Goal: Task Accomplishment & Management: Manage account settings

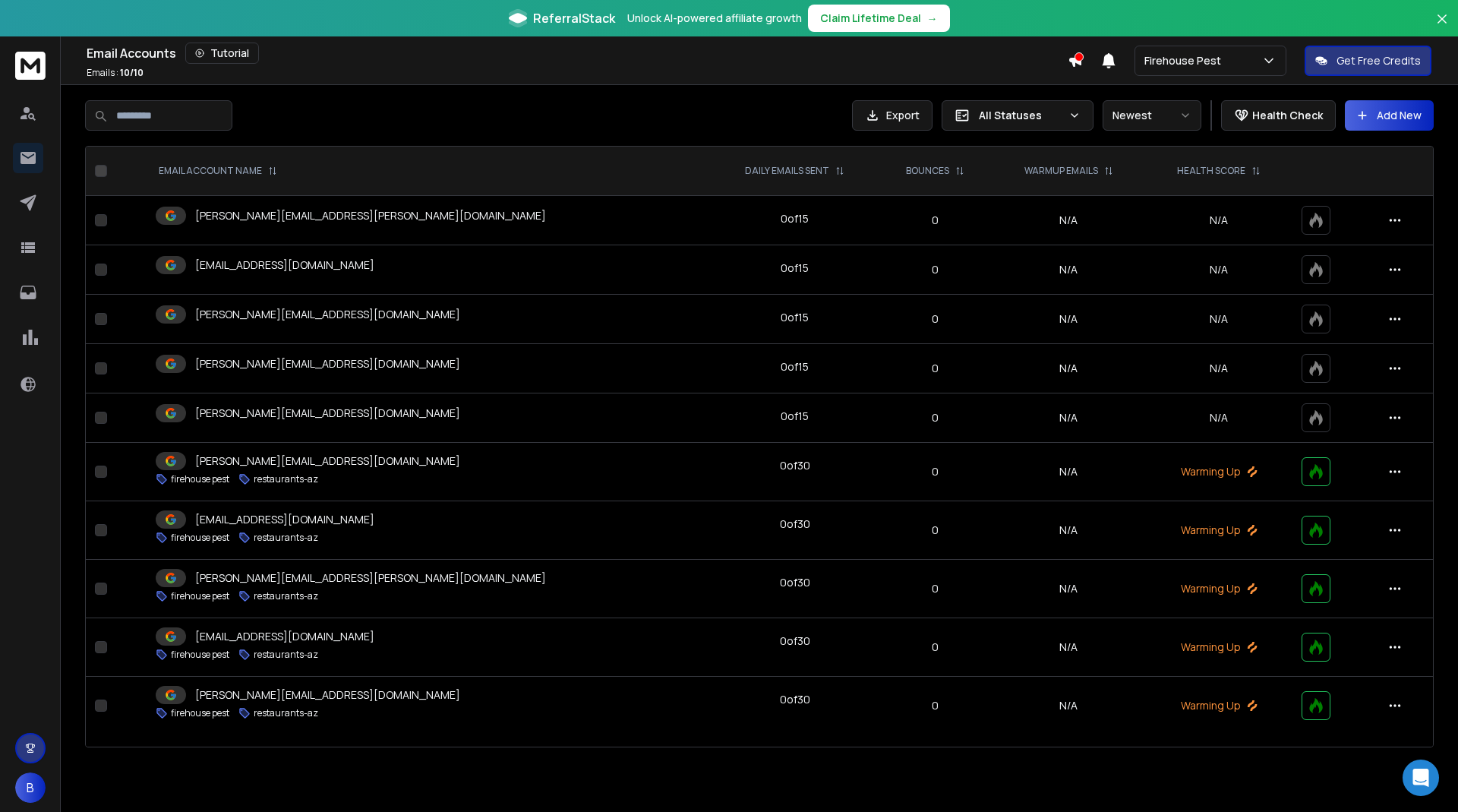
click at [103, 224] on button "button" at bounding box center [101, 220] width 13 height 13
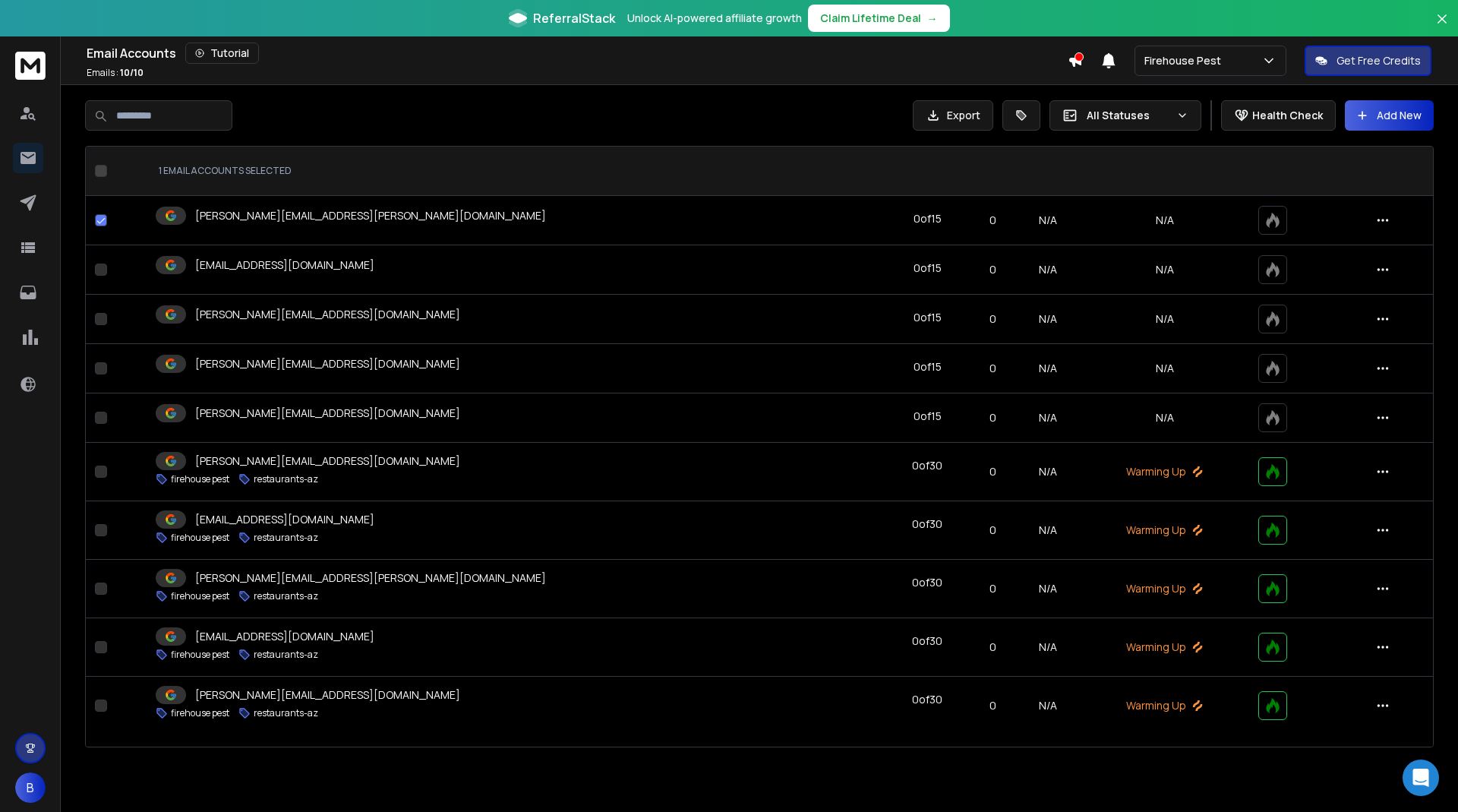
click at [100, 272] on button "button" at bounding box center [101, 270] width 13 height 13
click at [101, 317] on button "button" at bounding box center [101, 319] width 13 height 13
click at [107, 358] on td at bounding box center [116, 368] width 61 height 49
click at [103, 416] on button "button" at bounding box center [101, 418] width 13 height 13
click at [98, 372] on button "button" at bounding box center [101, 368] width 13 height 13
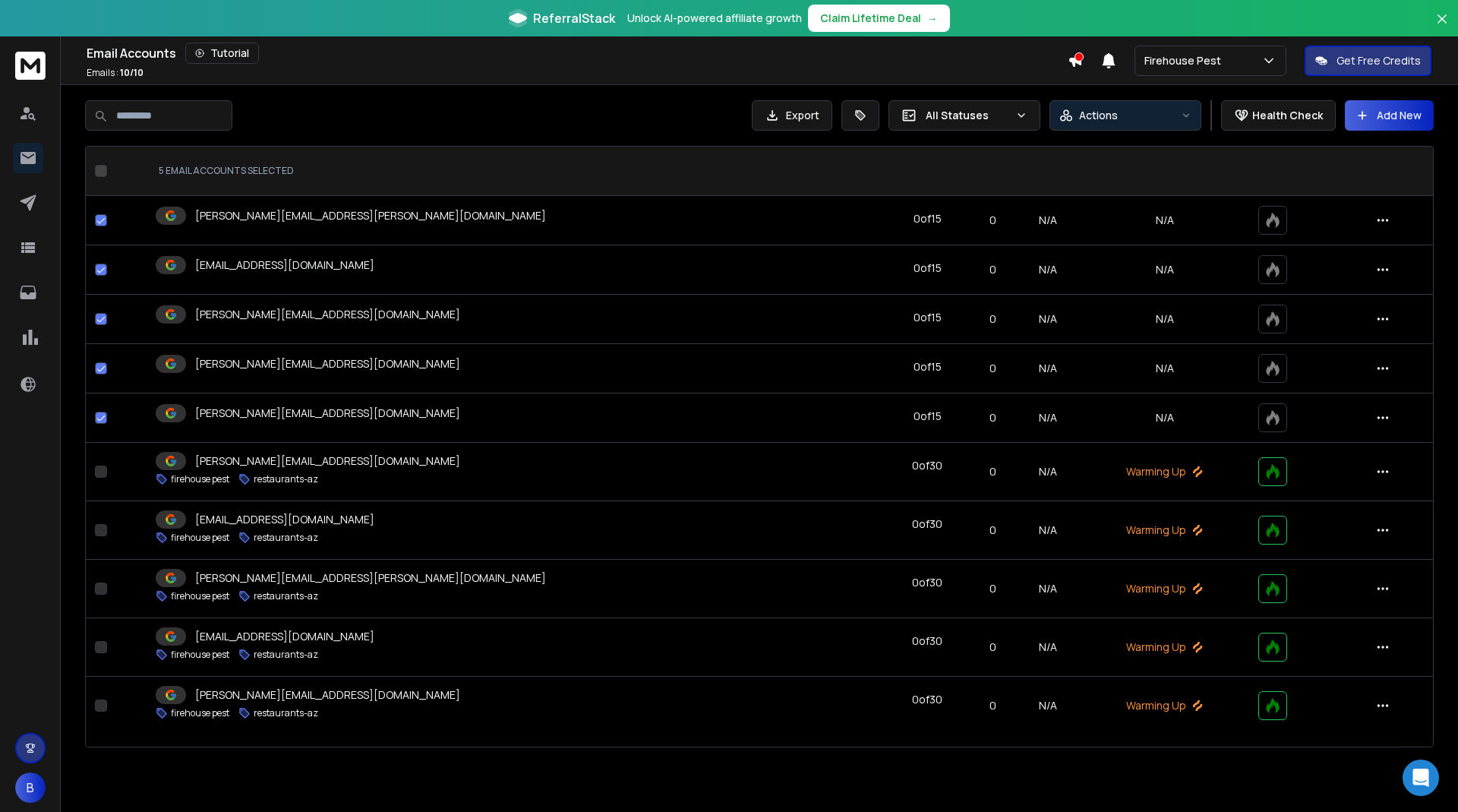
click at [1167, 112] on div "Actions" at bounding box center [1117, 115] width 115 height 15
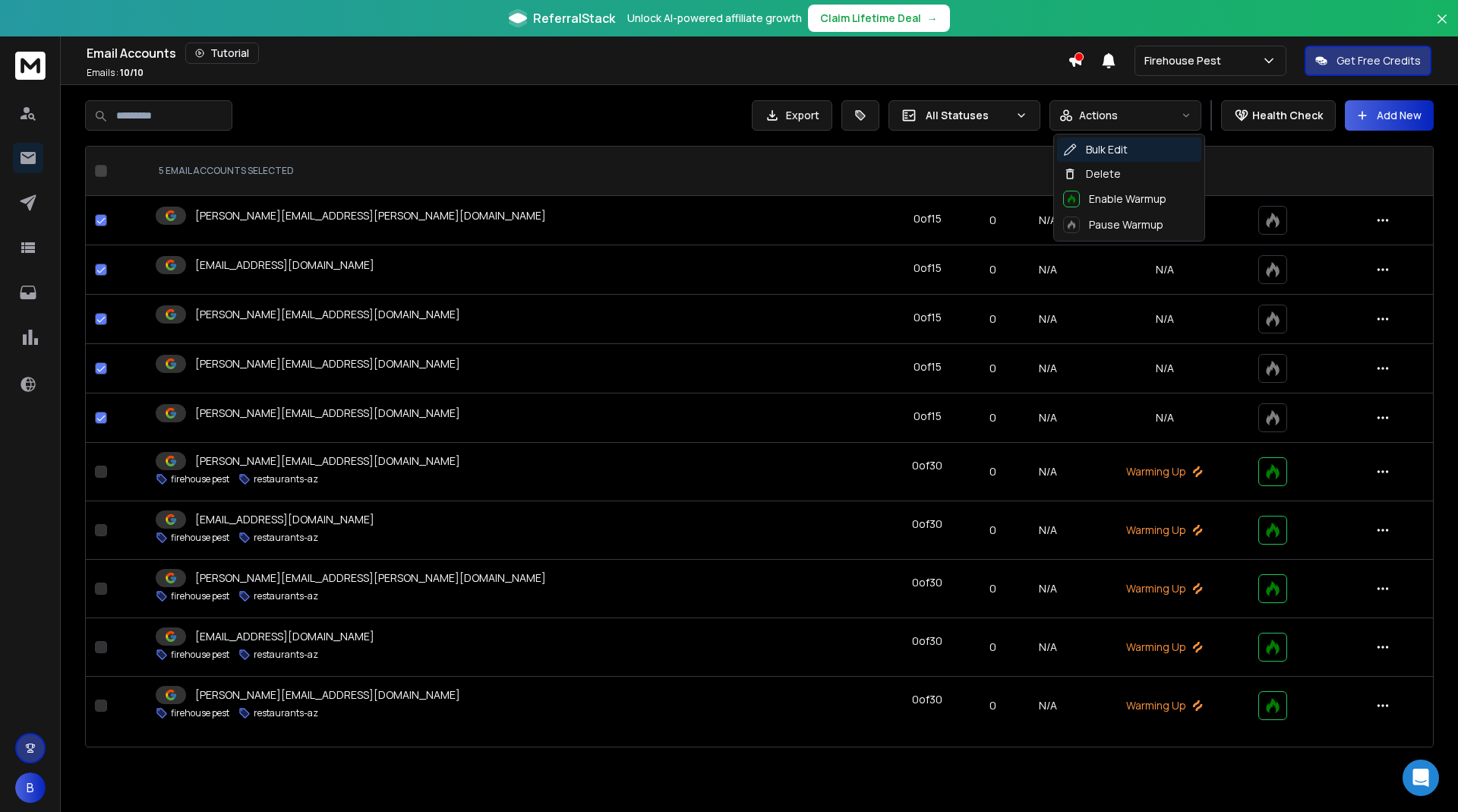
click at [1129, 138] on div "Bulk Edit" at bounding box center [1130, 149] width 144 height 24
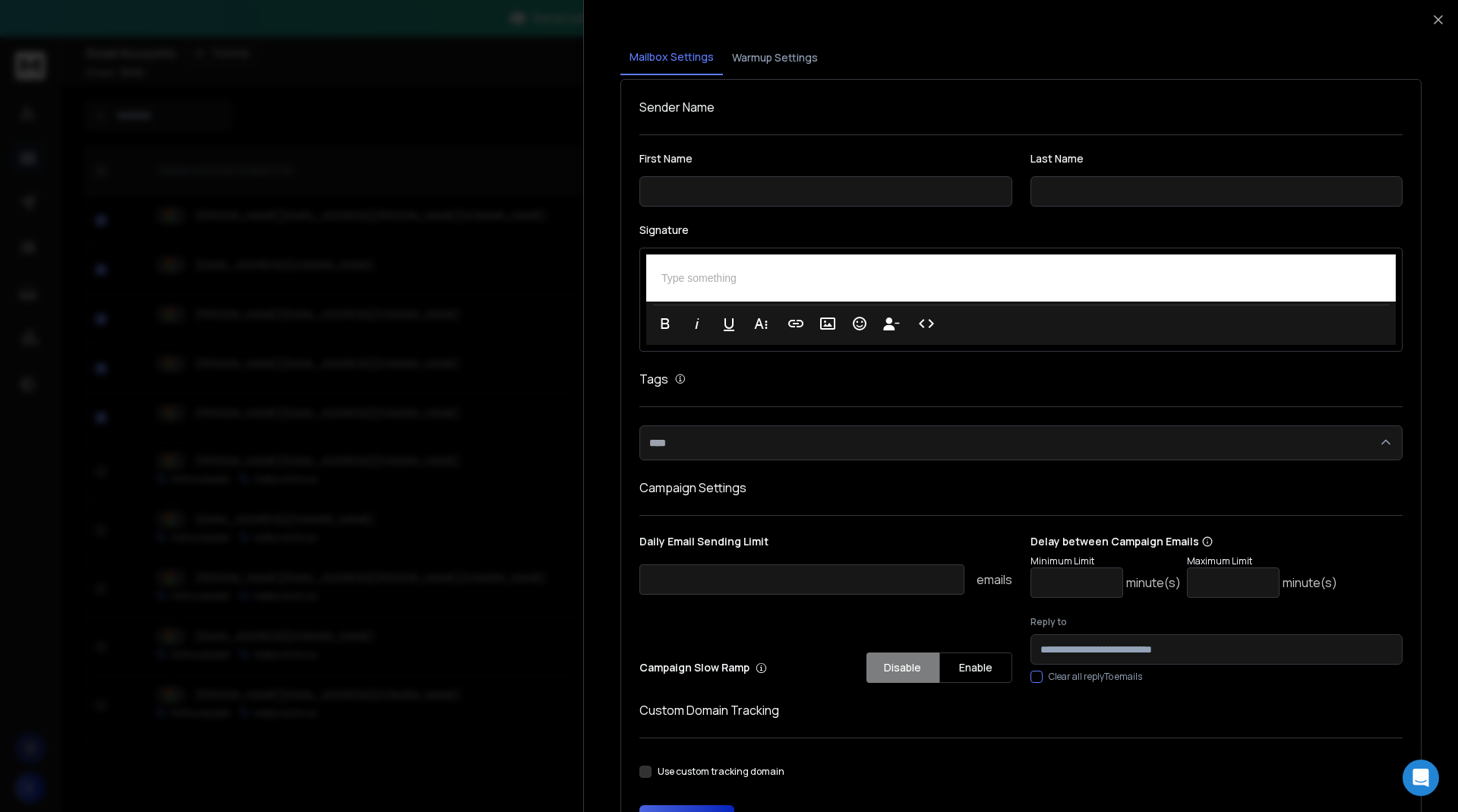
click at [727, 446] on input at bounding box center [702, 442] width 118 height 27
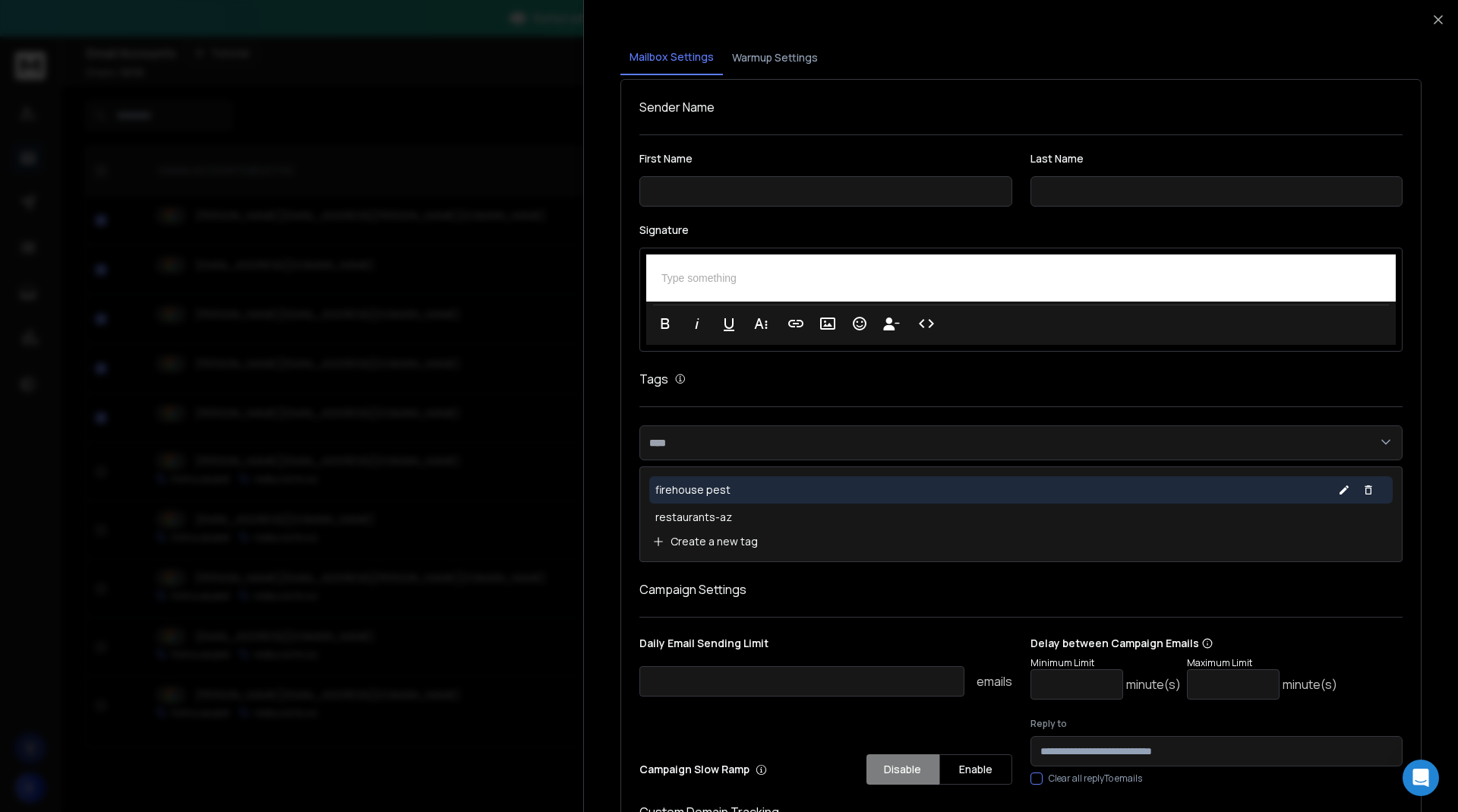
click at [715, 488] on p "firehouse pest" at bounding box center [693, 489] width 75 height 15
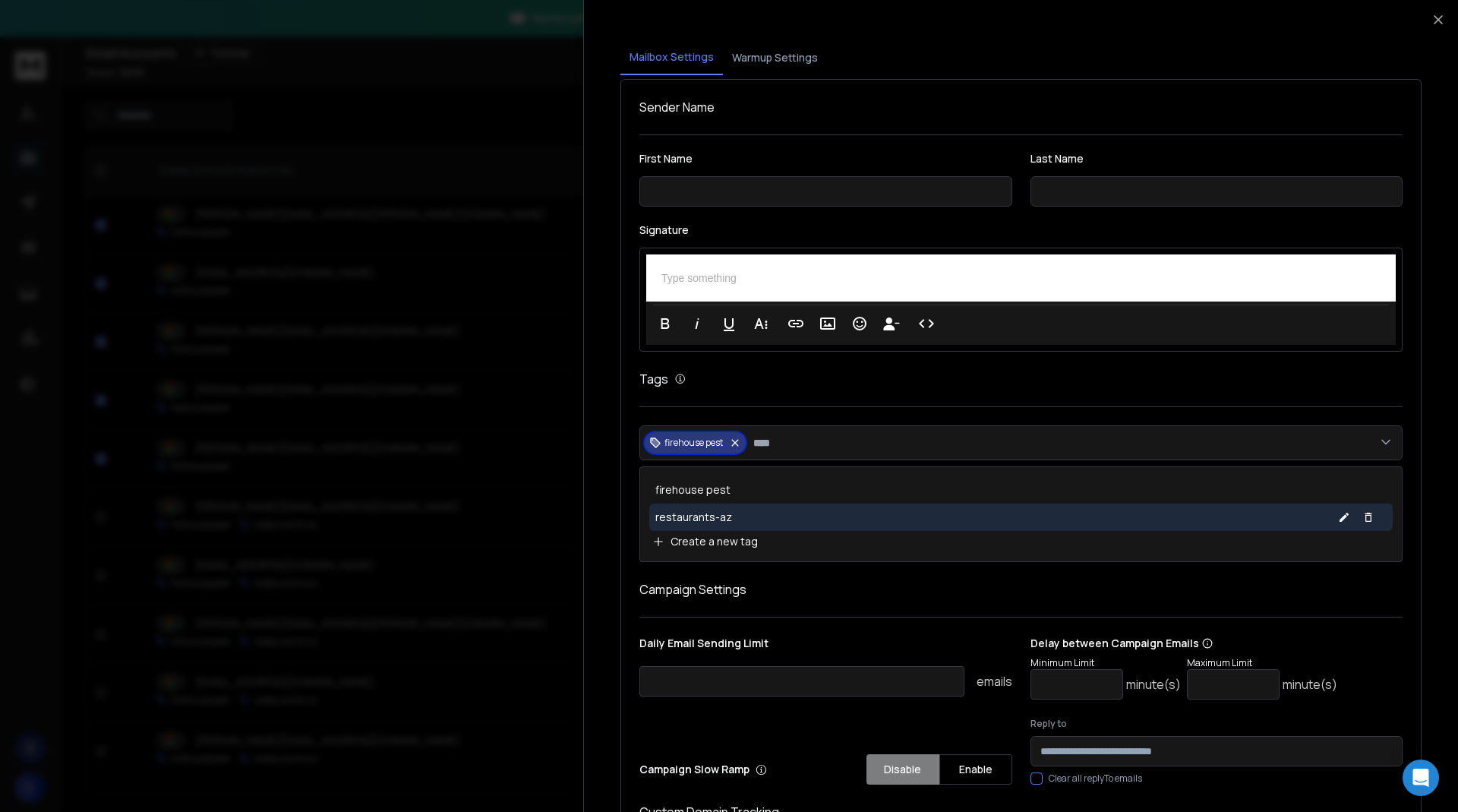
click at [711, 513] on p "restaurants-az" at bounding box center [694, 517] width 77 height 15
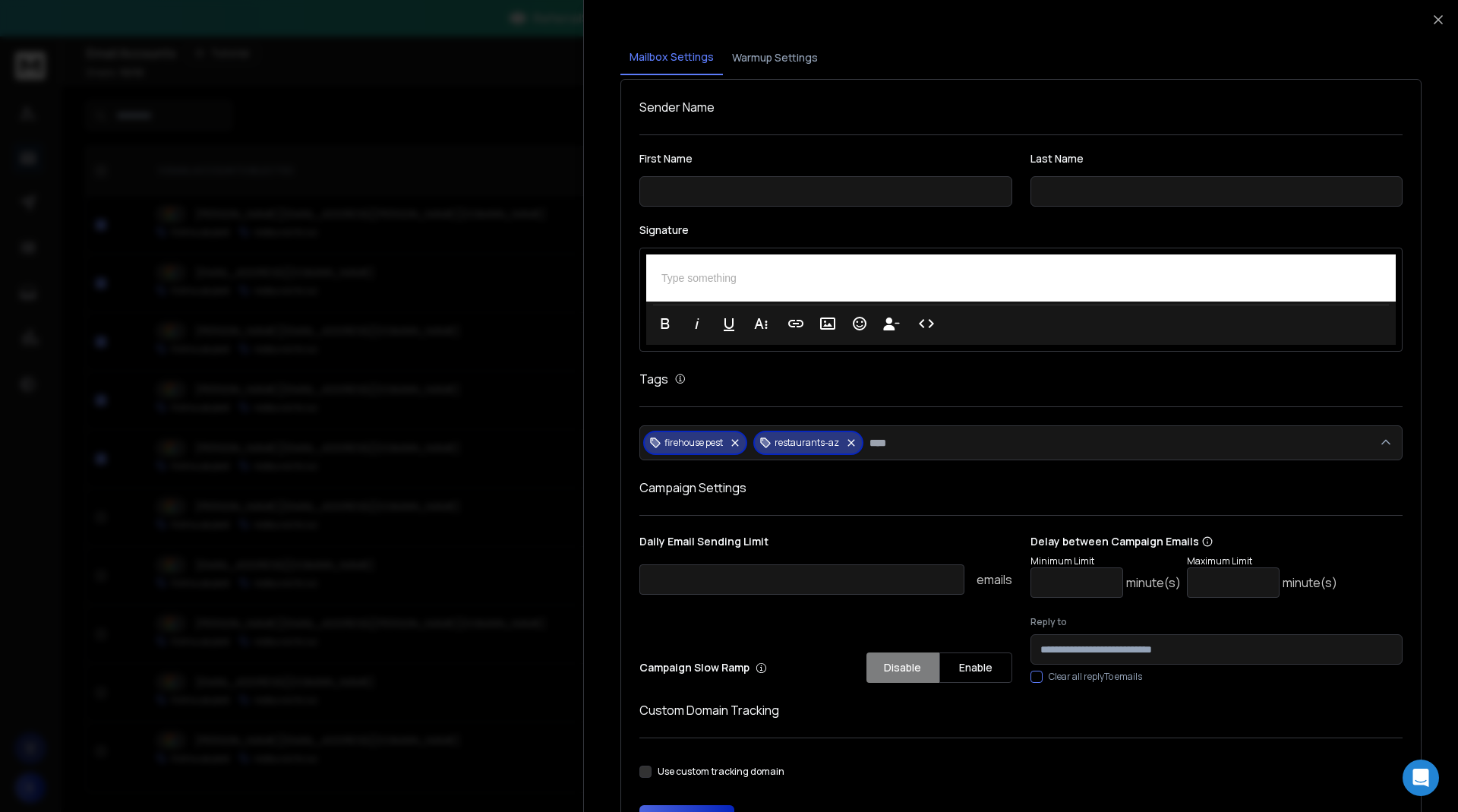
click at [756, 191] on input "text" at bounding box center [826, 191] width 373 height 31
type input "****"
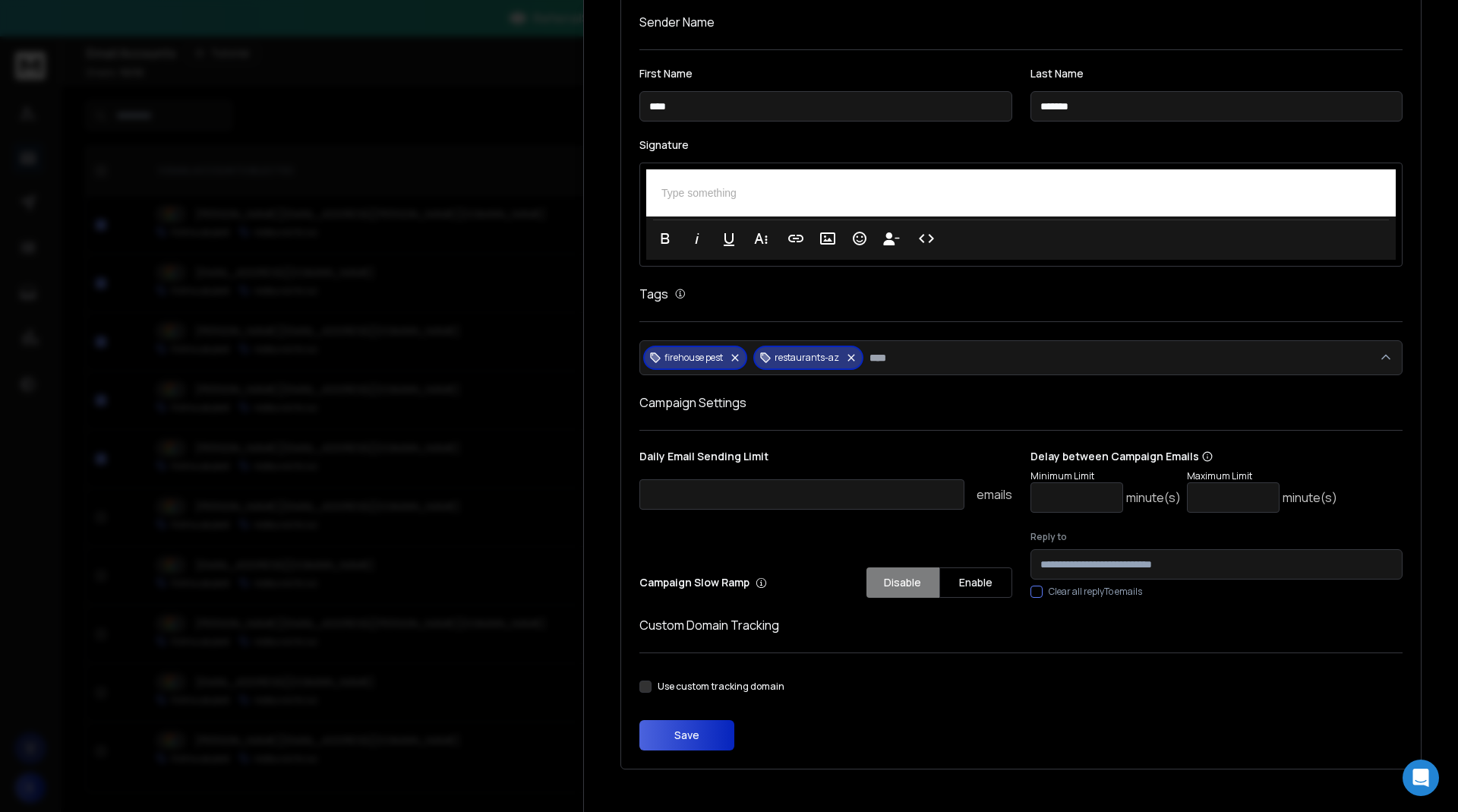
type input "*******"
click at [789, 495] on input "number" at bounding box center [802, 494] width 325 height 31
click at [988, 533] on div "Campaign Slow Ramp Disable Enable" at bounding box center [826, 564] width 373 height 67
click at [896, 571] on button "Disable" at bounding box center [903, 582] width 73 height 31
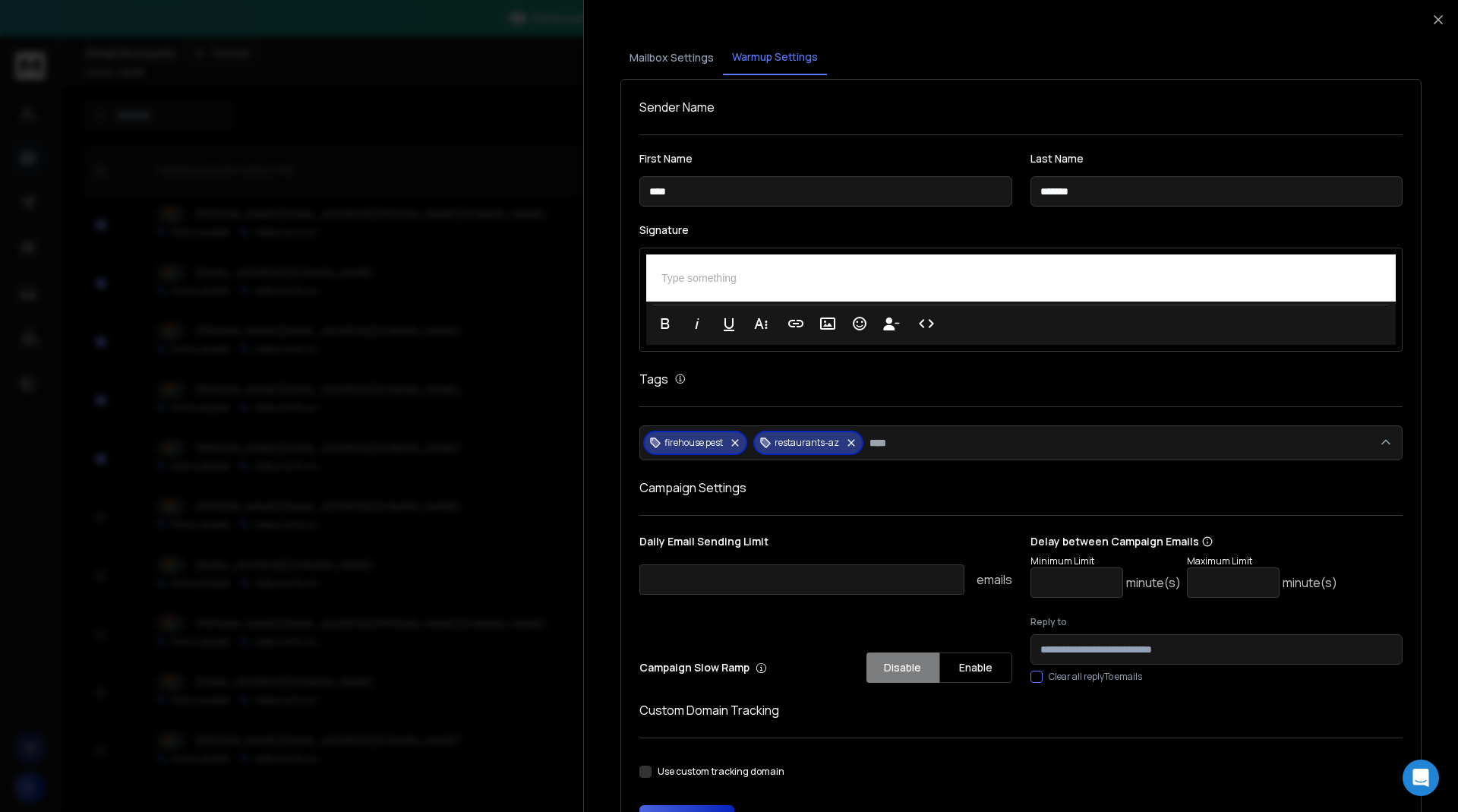
click at [779, 46] on button "Warmup Settings" at bounding box center [774, 57] width 104 height 35
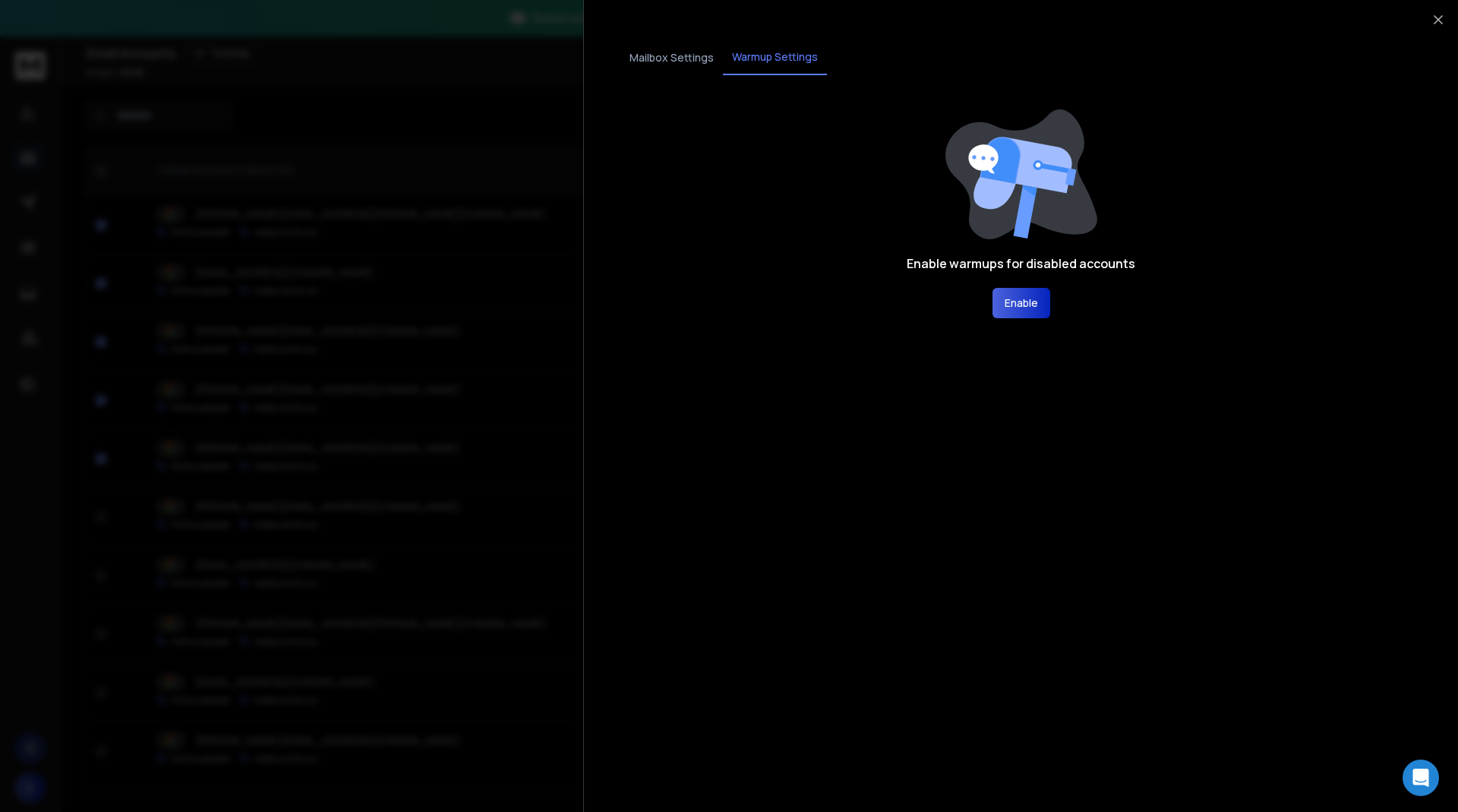
click at [1014, 281] on div "Enable warmups for disabled accounts Enable" at bounding box center [1021, 214] width 801 height 208
click at [1007, 306] on button "Enable" at bounding box center [1021, 303] width 58 height 31
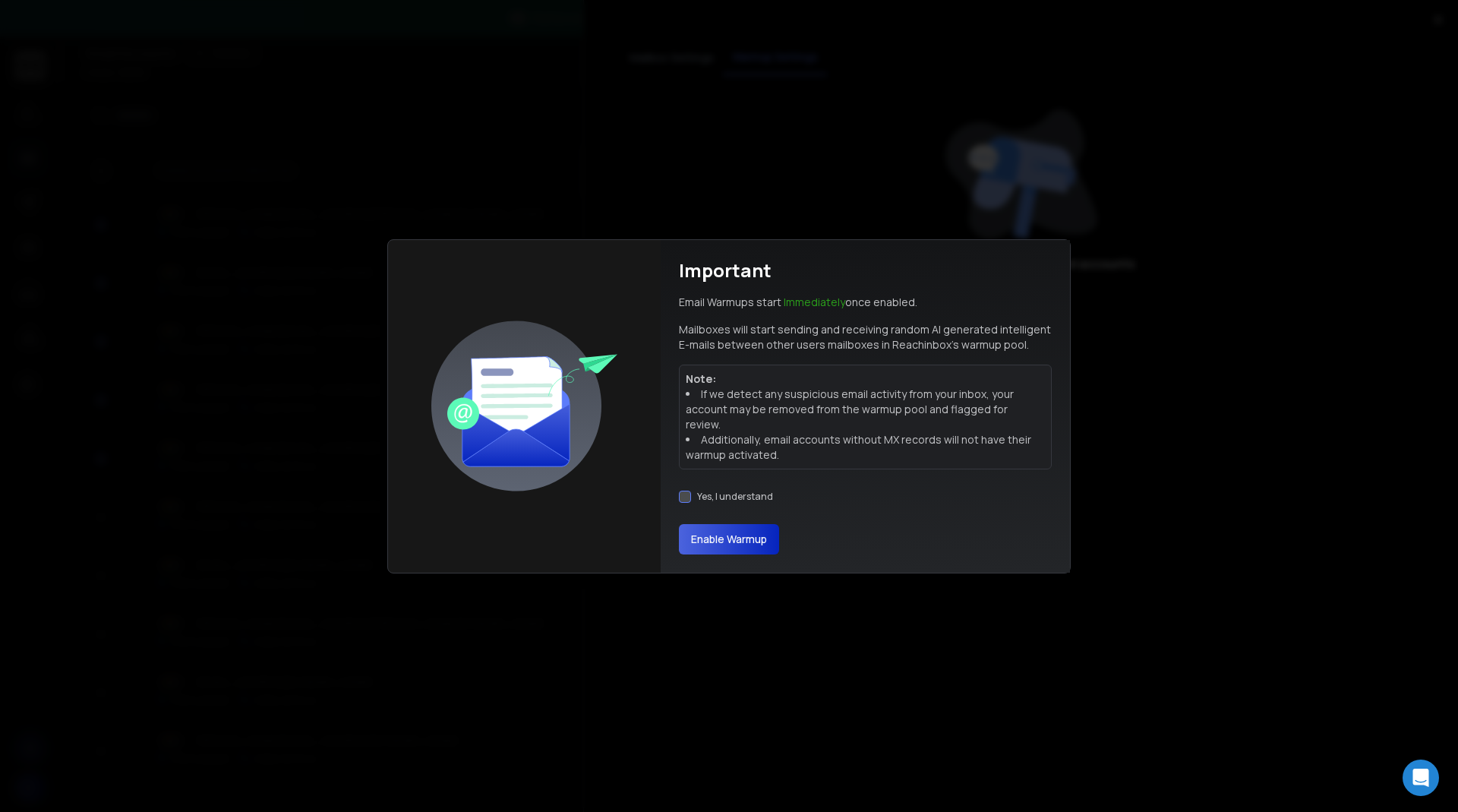
click at [694, 491] on div "Yes, I understand" at bounding box center [726, 497] width 94 height 13
drag, startPoint x: 694, startPoint y: 488, endPoint x: 707, endPoint y: 486, distance: 13.2
click at [707, 491] on div "Yes, I understand" at bounding box center [726, 497] width 94 height 13
click at [707, 491] on label "Yes, I understand" at bounding box center [734, 497] width 76 height 13
click at [687, 491] on button "Yes, I understand" at bounding box center [685, 497] width 13 height 13
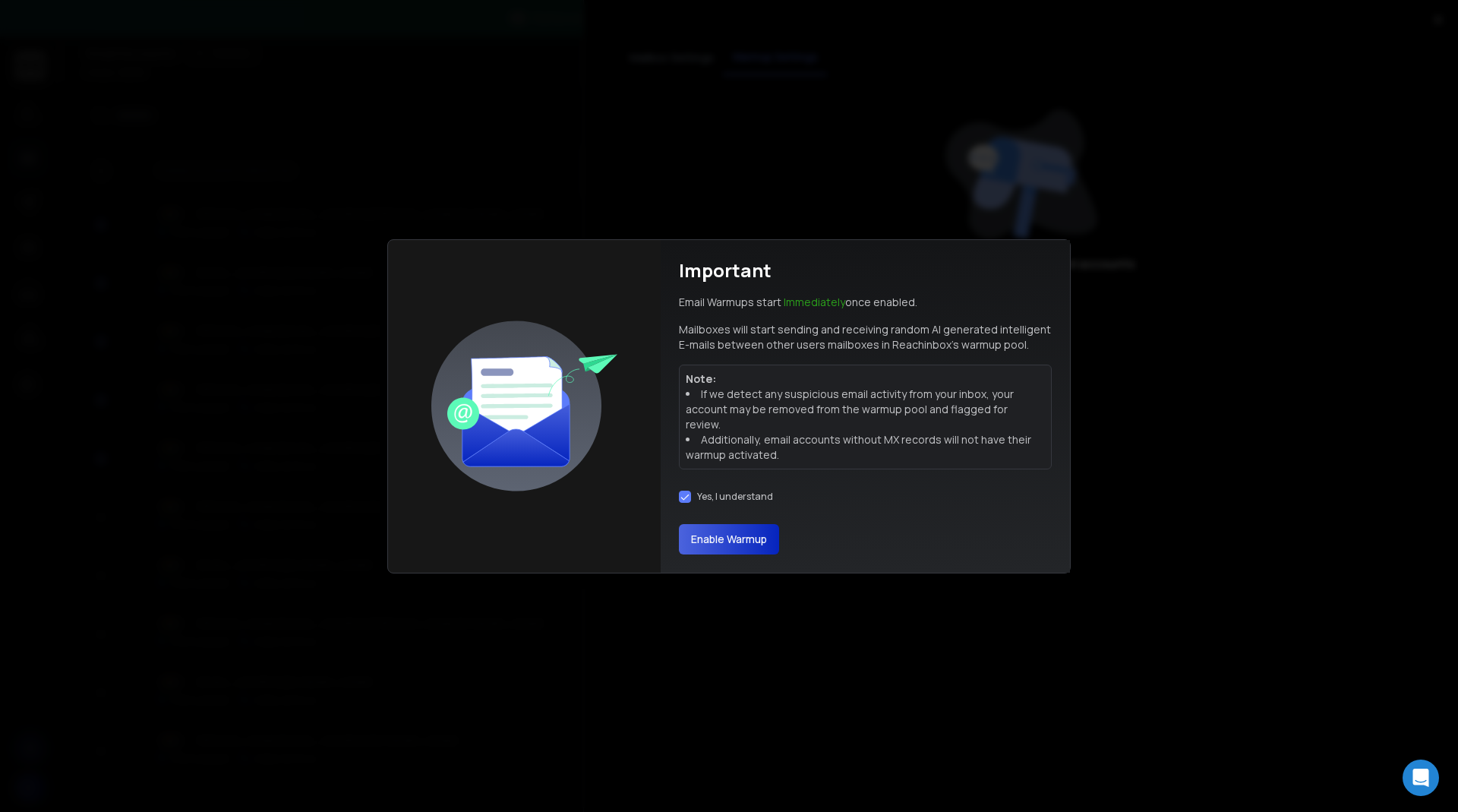
click at [698, 527] on button "Enable Warmup" at bounding box center [729, 539] width 100 height 31
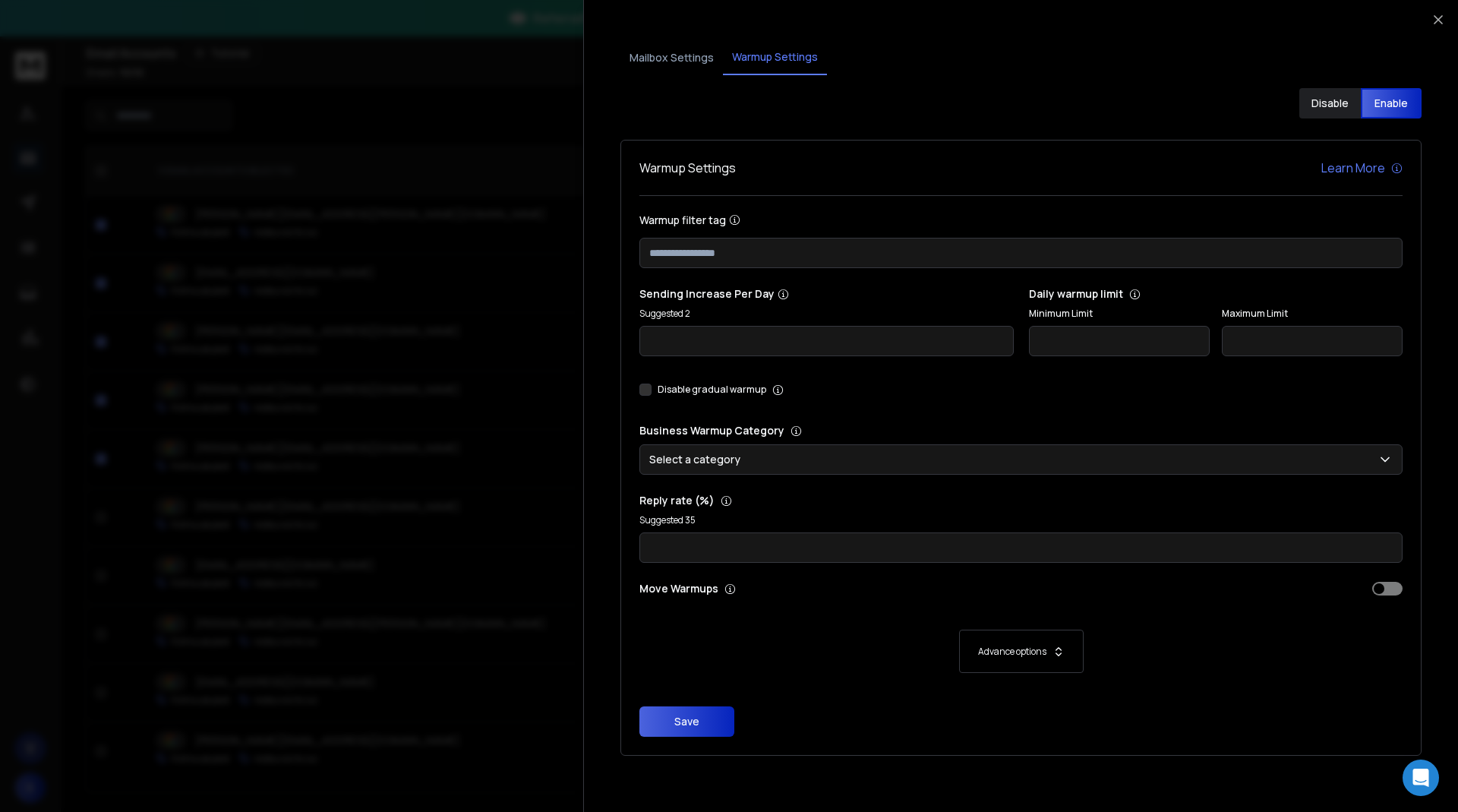
click at [777, 357] on form "Warmup Settings Learn More Warmup filter tag Sending Increase Per Day Suggested…" at bounding box center [1021, 448] width 763 height 578
click at [785, 346] on input "number" at bounding box center [827, 341] width 375 height 31
click at [648, 390] on button "Disable gradual warmup" at bounding box center [646, 390] width 13 height 13
click at [944, 324] on div "Sending Increase Per Day Suggested 2" at bounding box center [827, 321] width 375 height 70
type input "*"
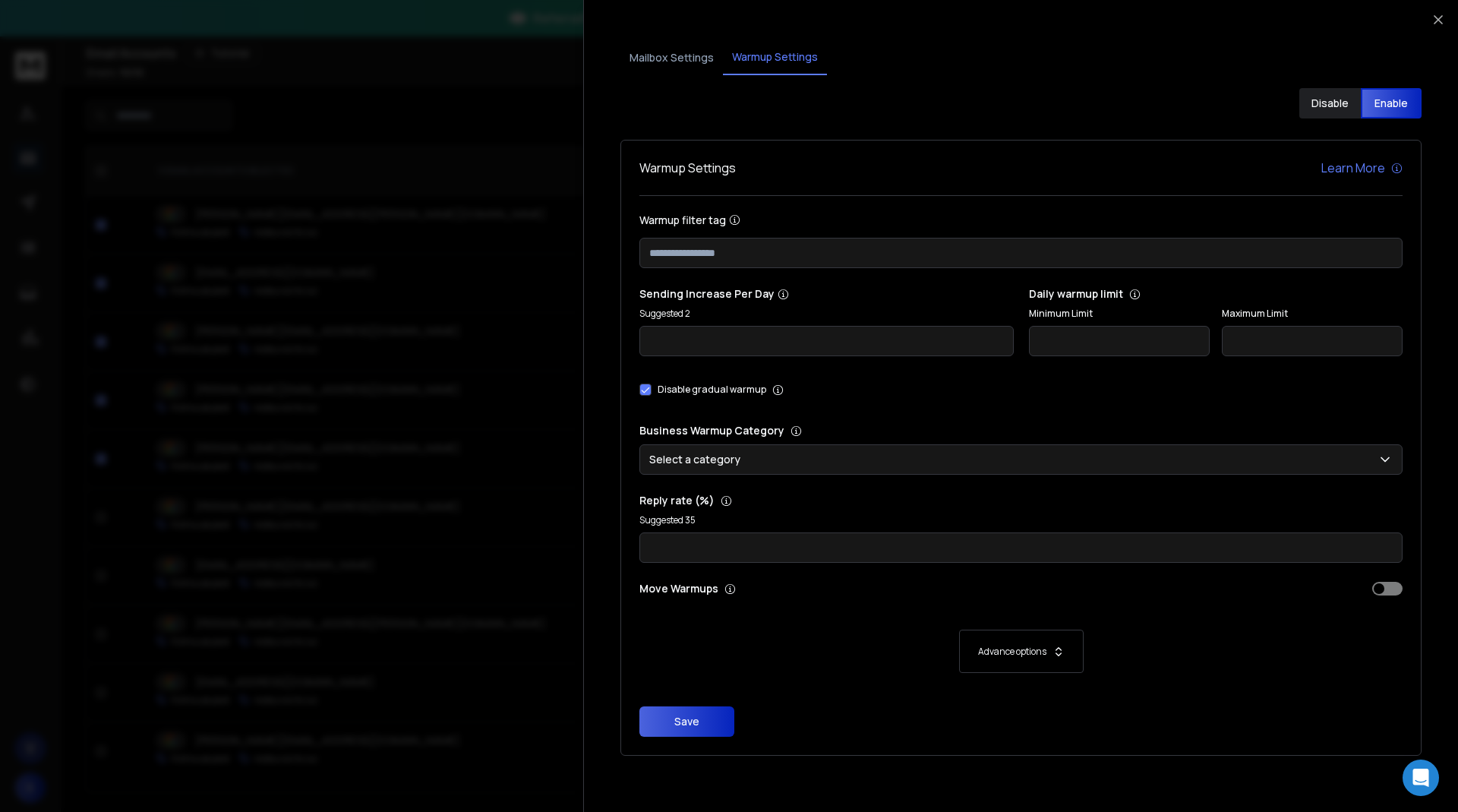
click at [1260, 332] on input "number" at bounding box center [1312, 341] width 181 height 31
type input "**"
click at [1112, 339] on input "number" at bounding box center [1119, 341] width 181 height 31
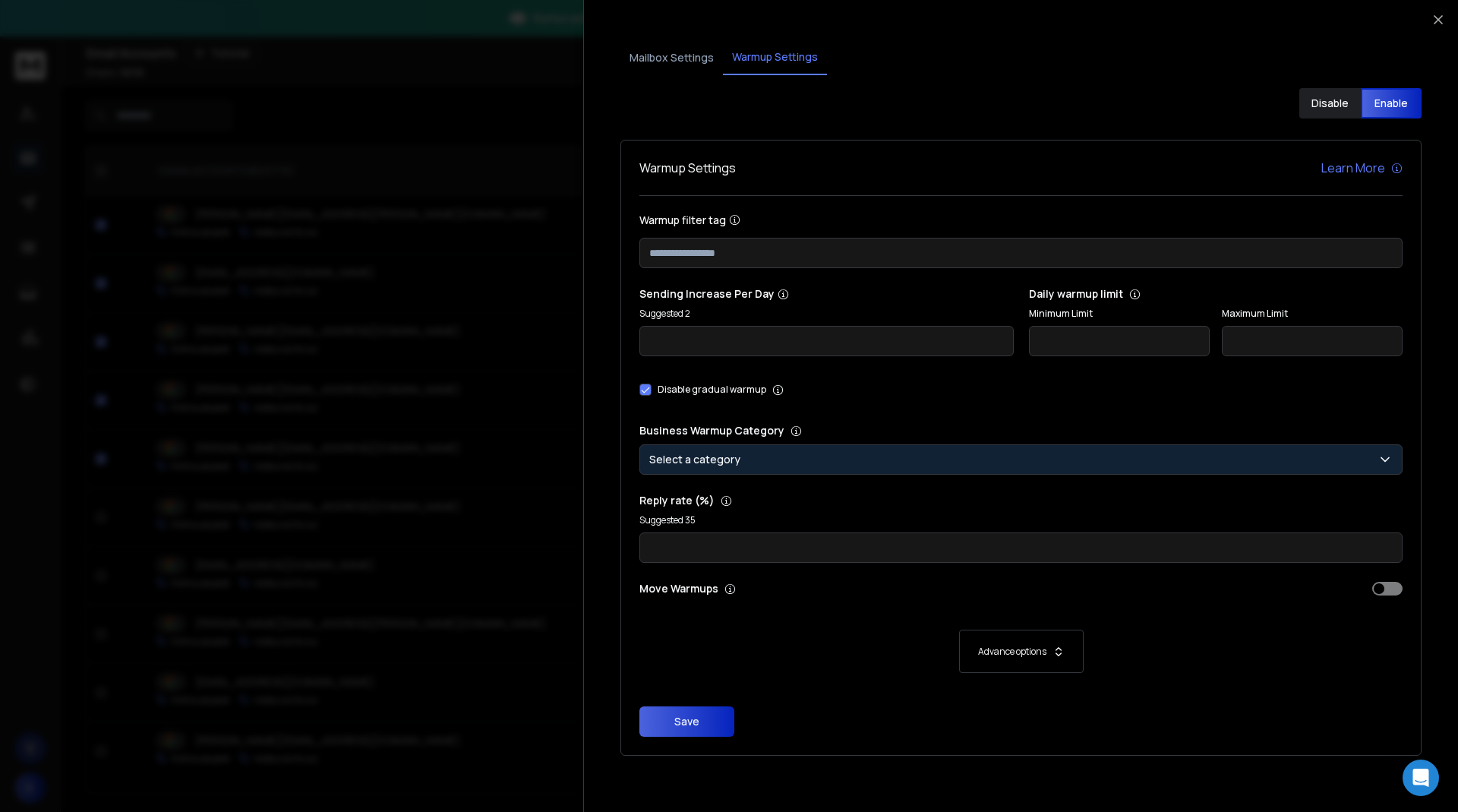
type input "*"
click at [1009, 459] on div "Select a category" at bounding box center [1021, 459] width 744 height 15
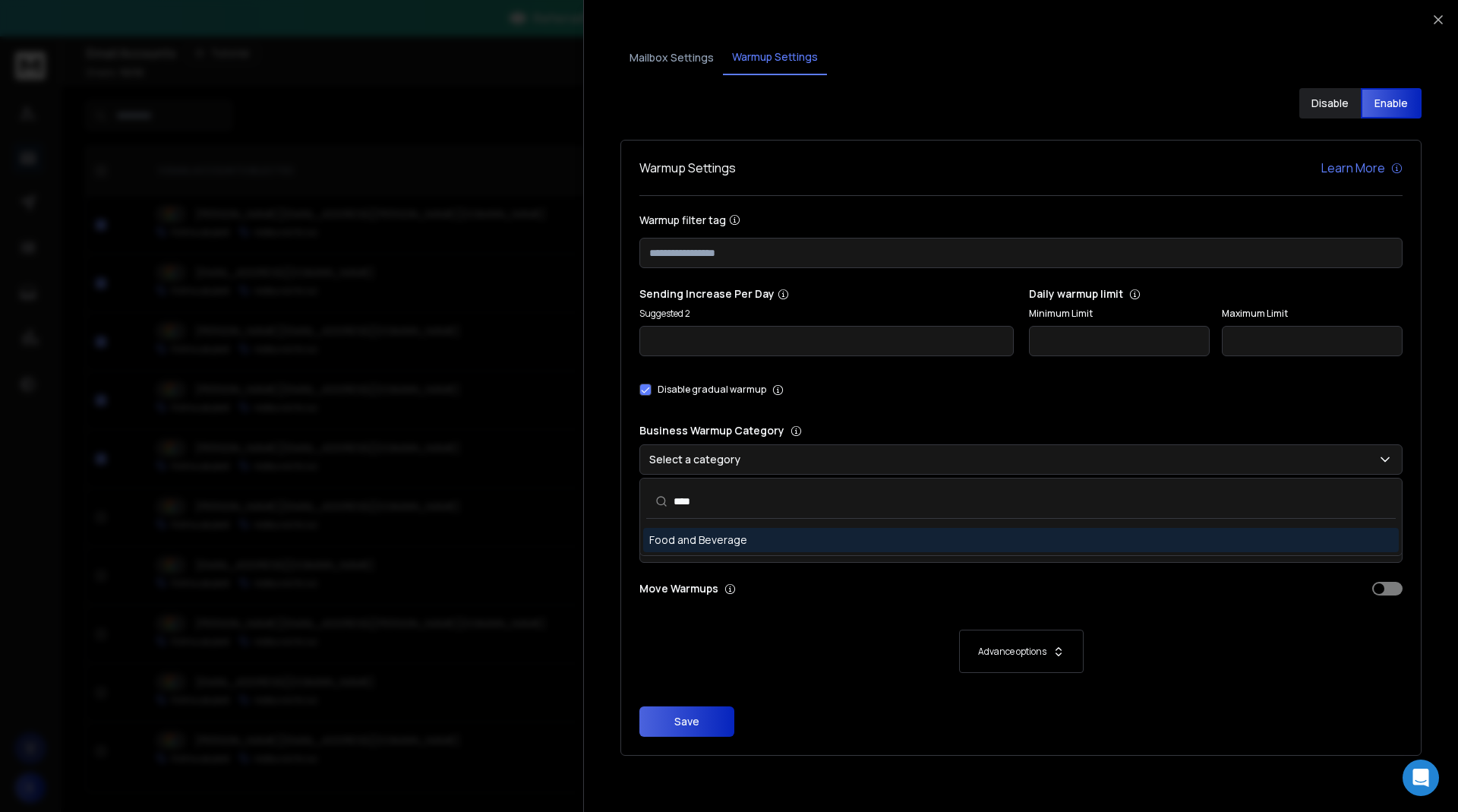
type input "****"
click at [951, 547] on div "Food and Beverage" at bounding box center [1021, 539] width 756 height 24
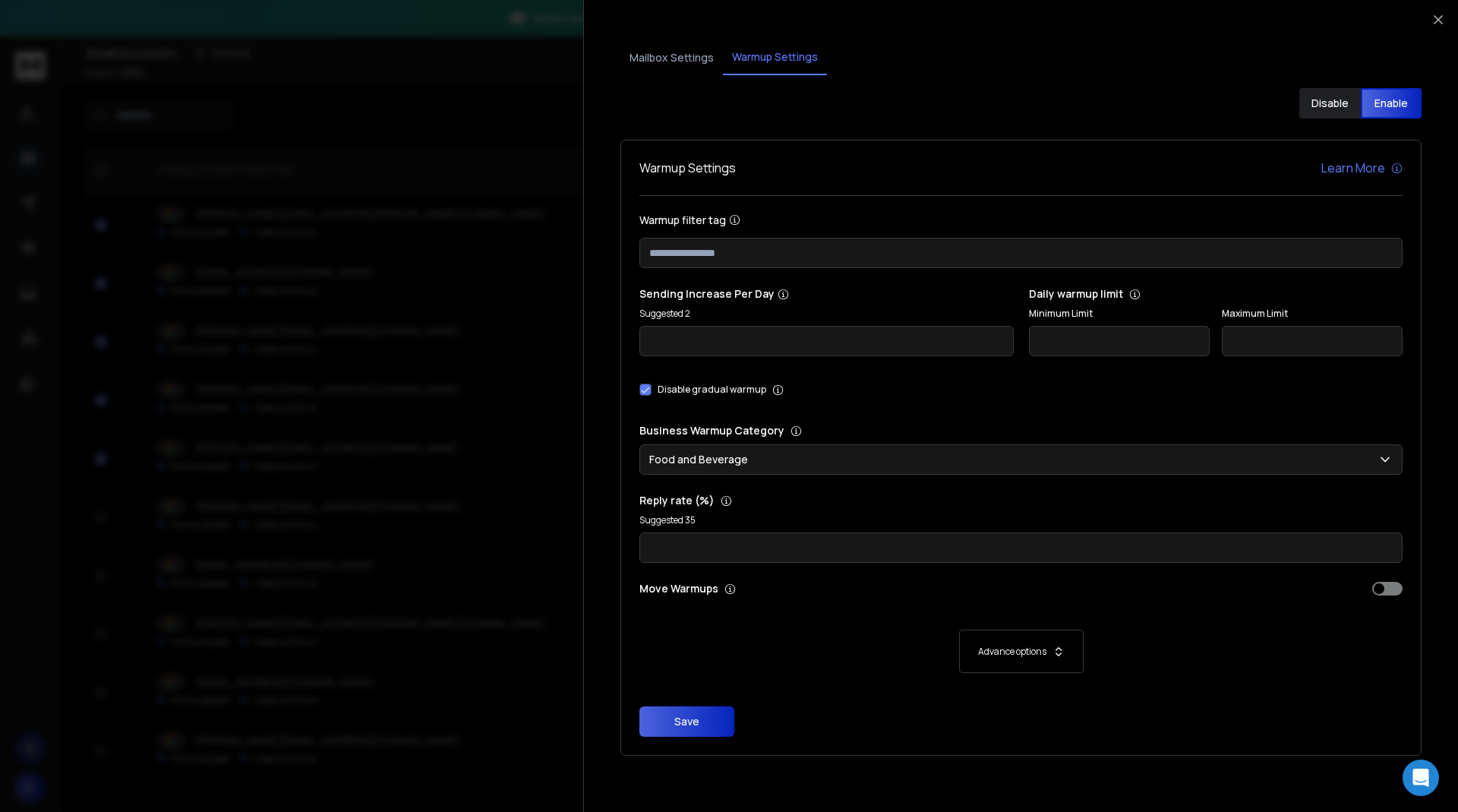
click at [1022, 657] on div "Advance options" at bounding box center [1021, 651] width 125 height 43
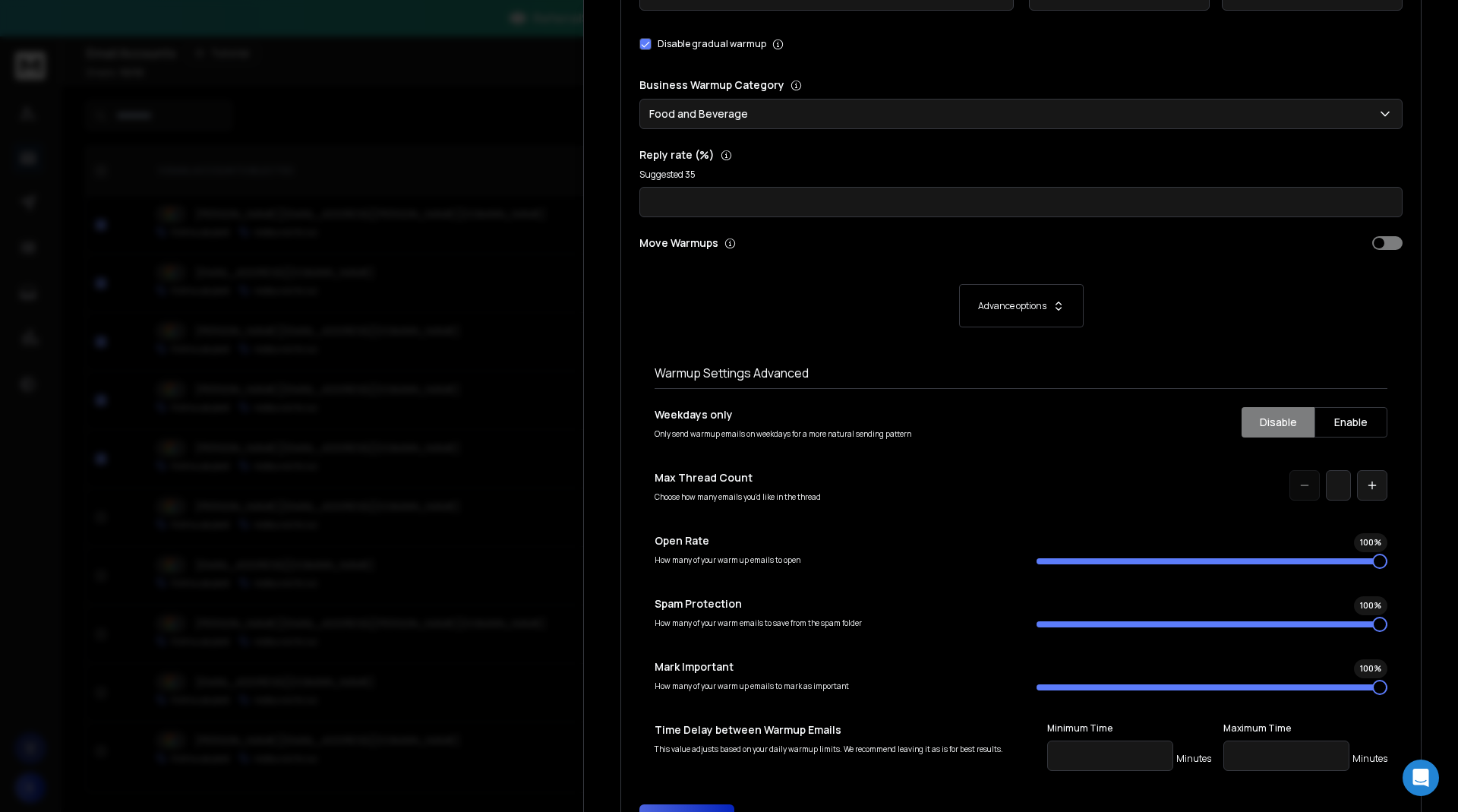
scroll to position [357, 0]
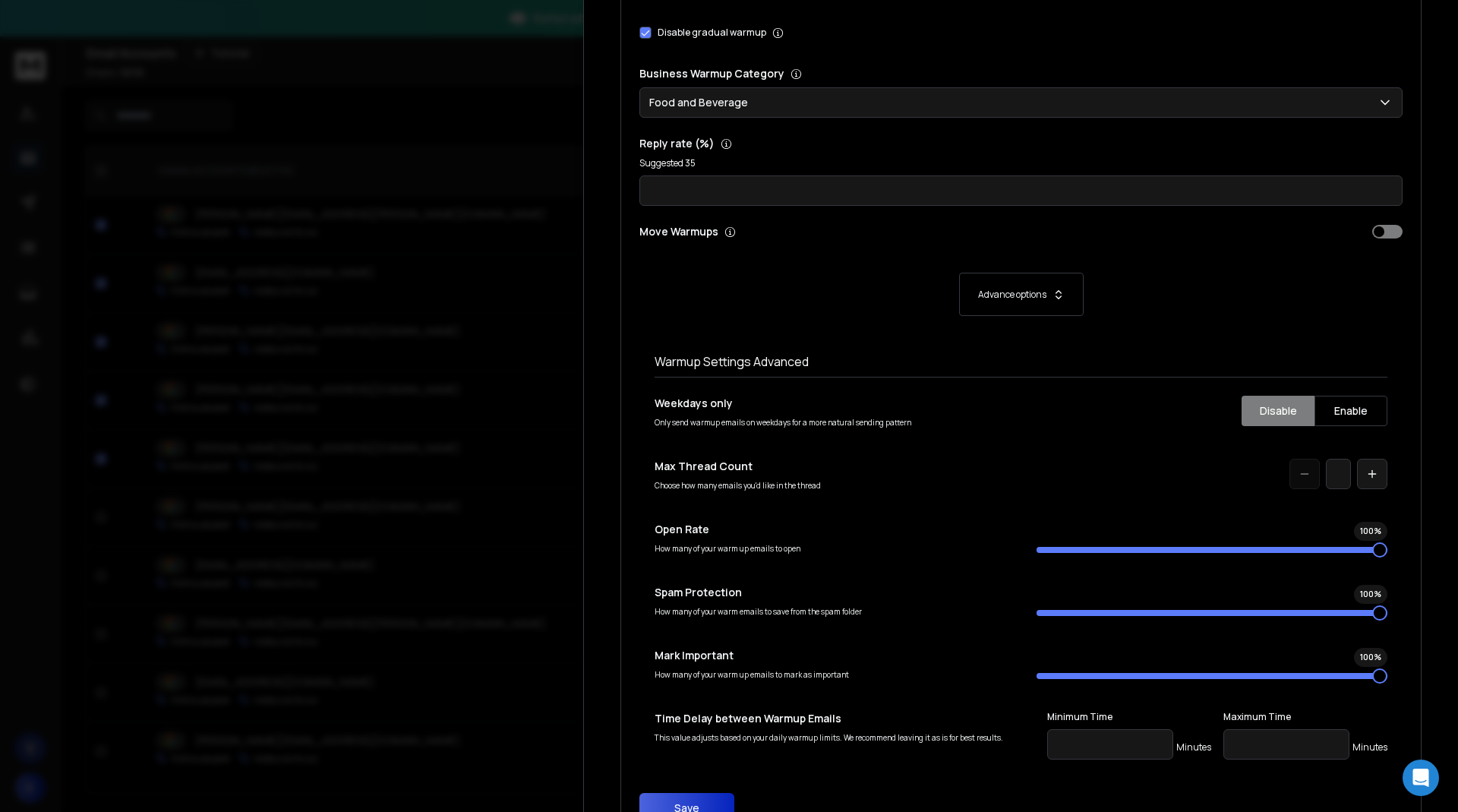
click at [1385, 230] on button "button" at bounding box center [1387, 231] width 31 height 13
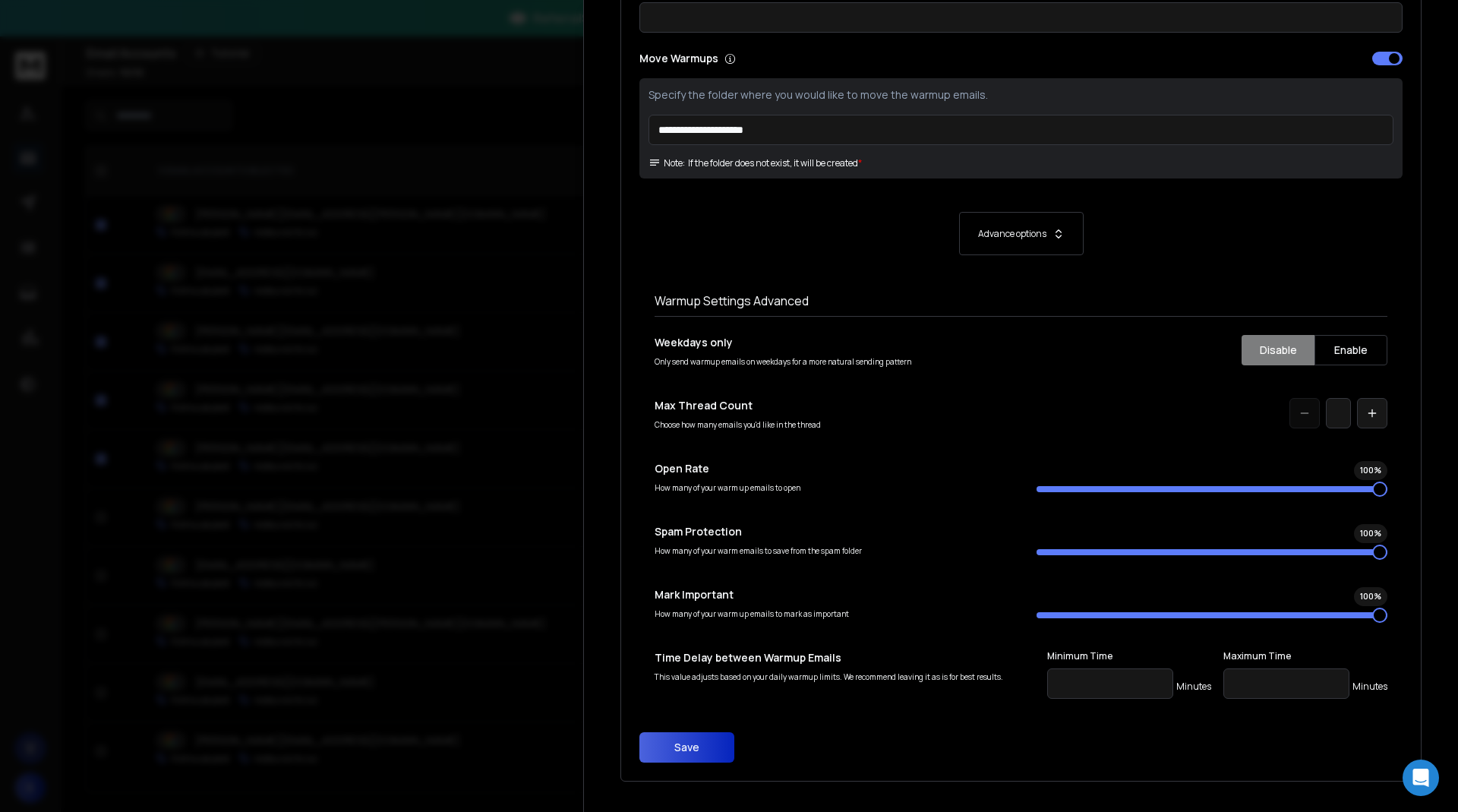
scroll to position [542, 0]
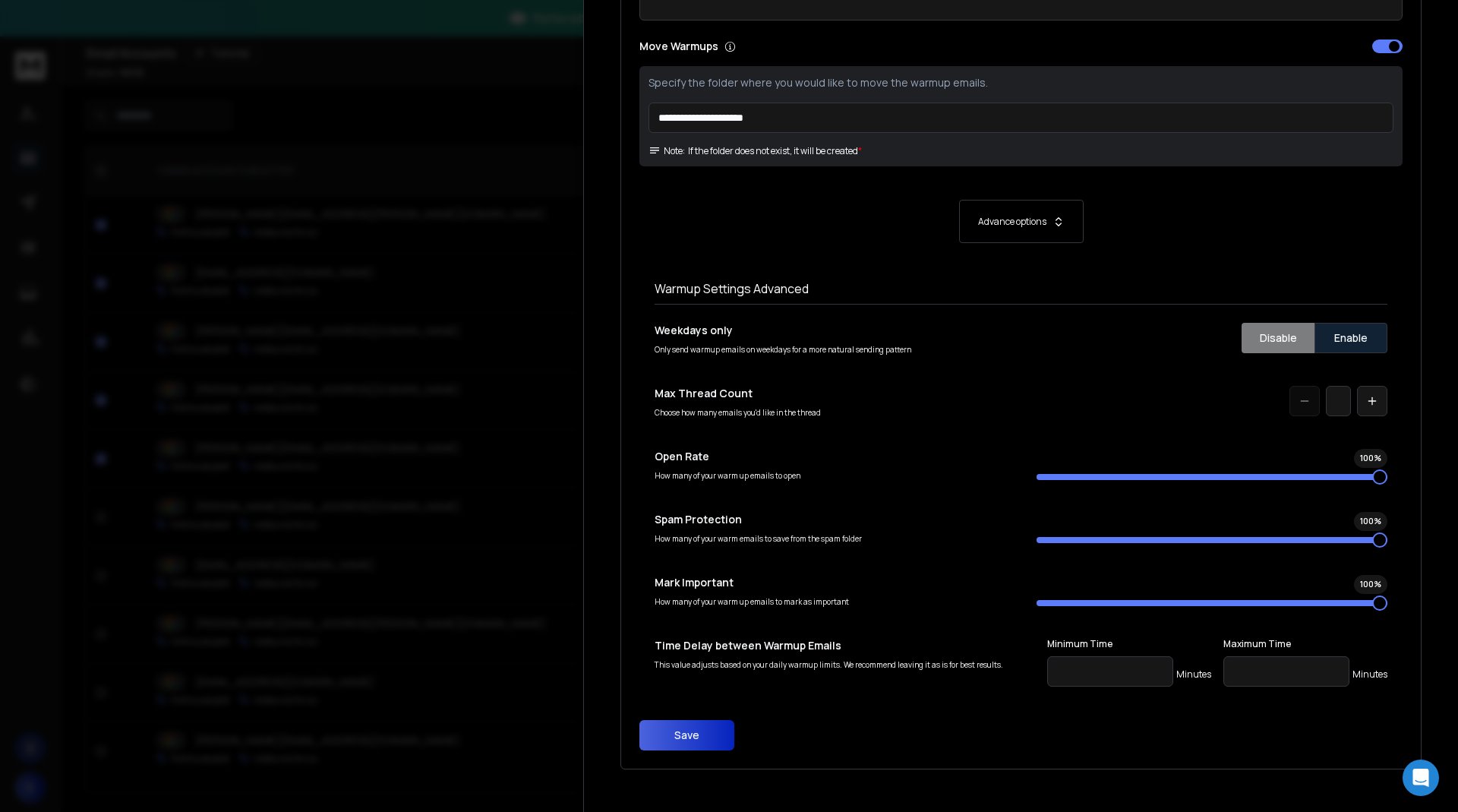
click at [1347, 324] on button "Enable" at bounding box center [1351, 338] width 73 height 31
click at [1284, 337] on button "Disable" at bounding box center [1278, 338] width 73 height 31
click at [1369, 396] on icon "button" at bounding box center [1373, 401] width 13 height 13
click at [716, 729] on button "Save" at bounding box center [687, 735] width 95 height 31
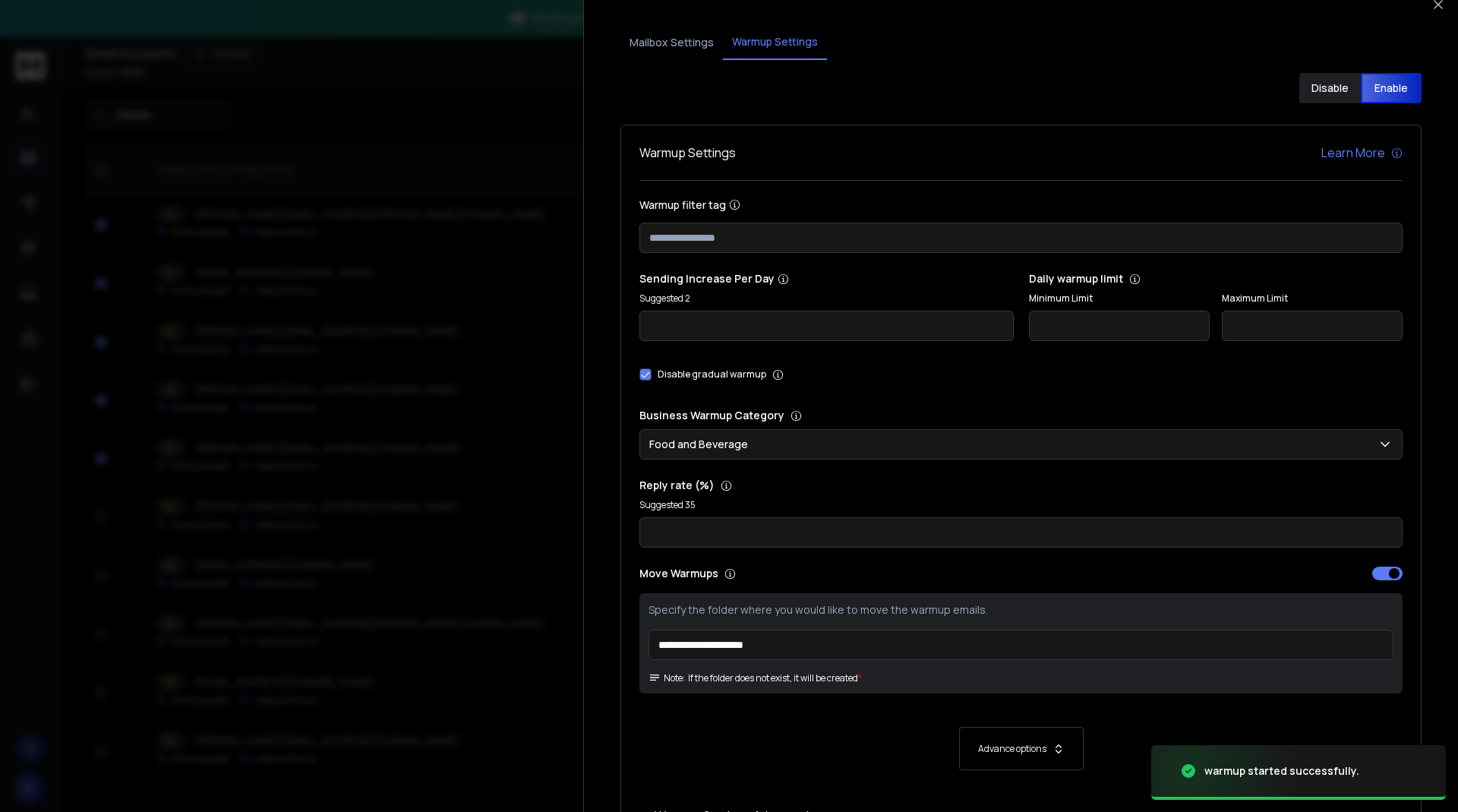
scroll to position [0, 0]
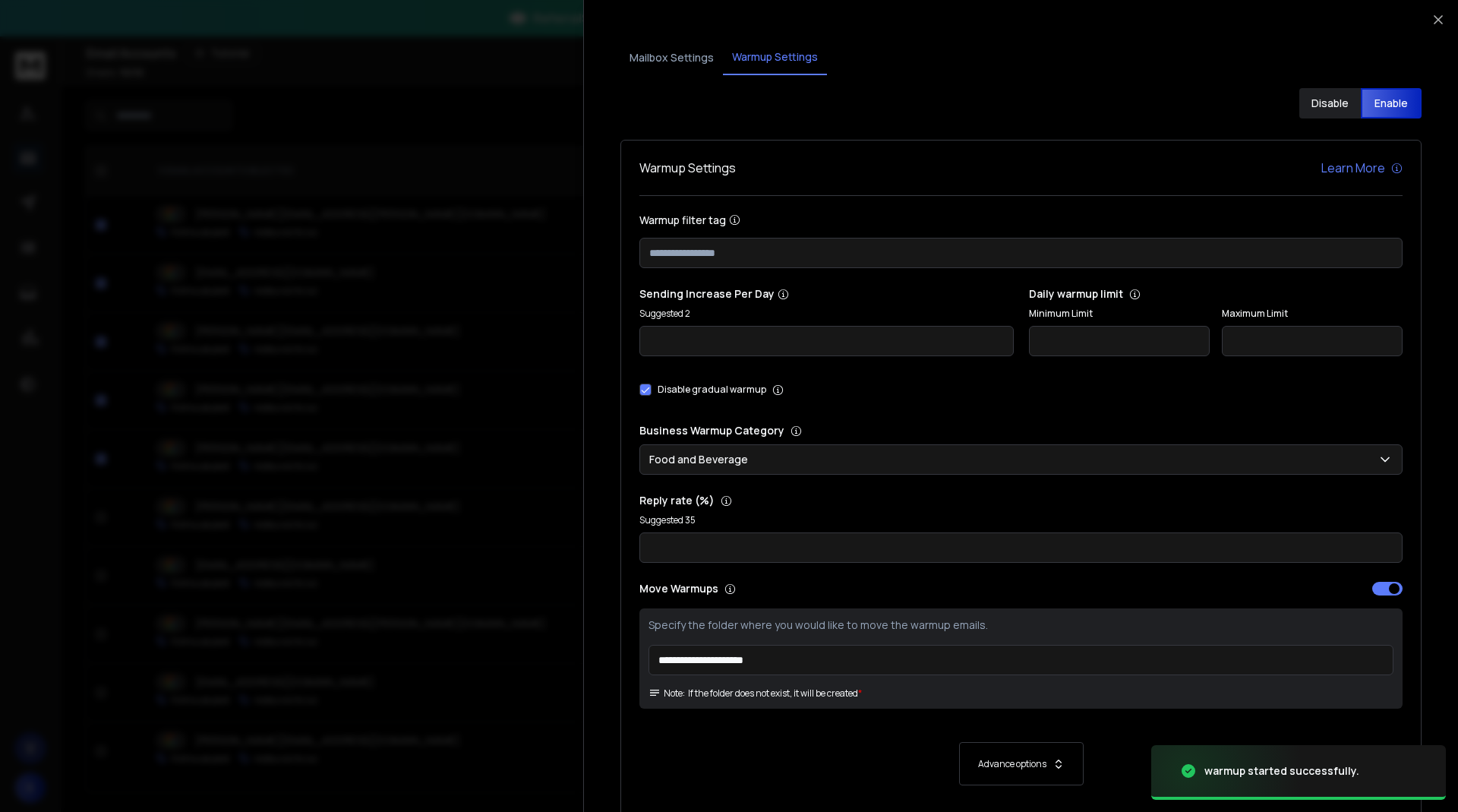
type input "*"
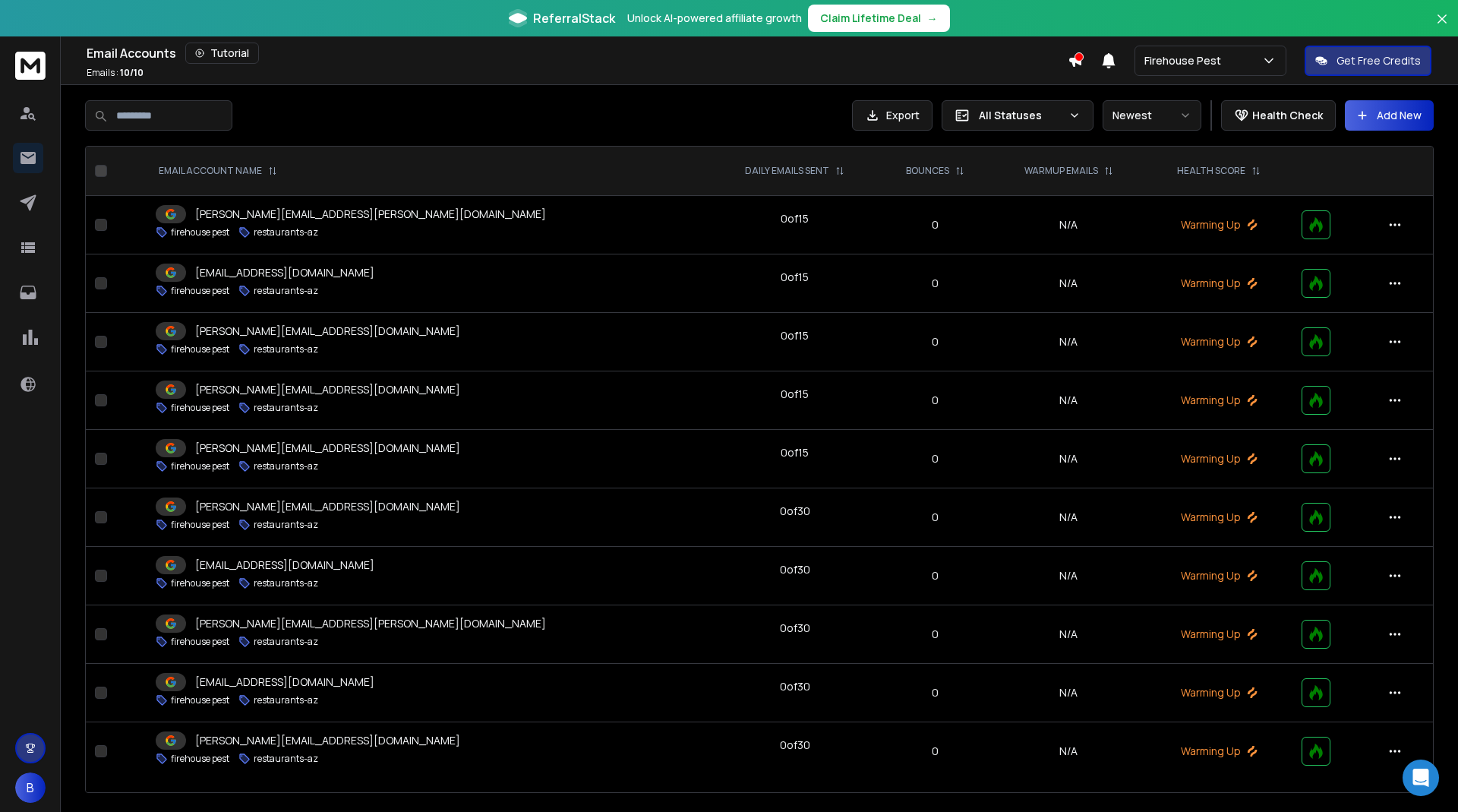
click at [94, 213] on td at bounding box center [116, 225] width 61 height 59
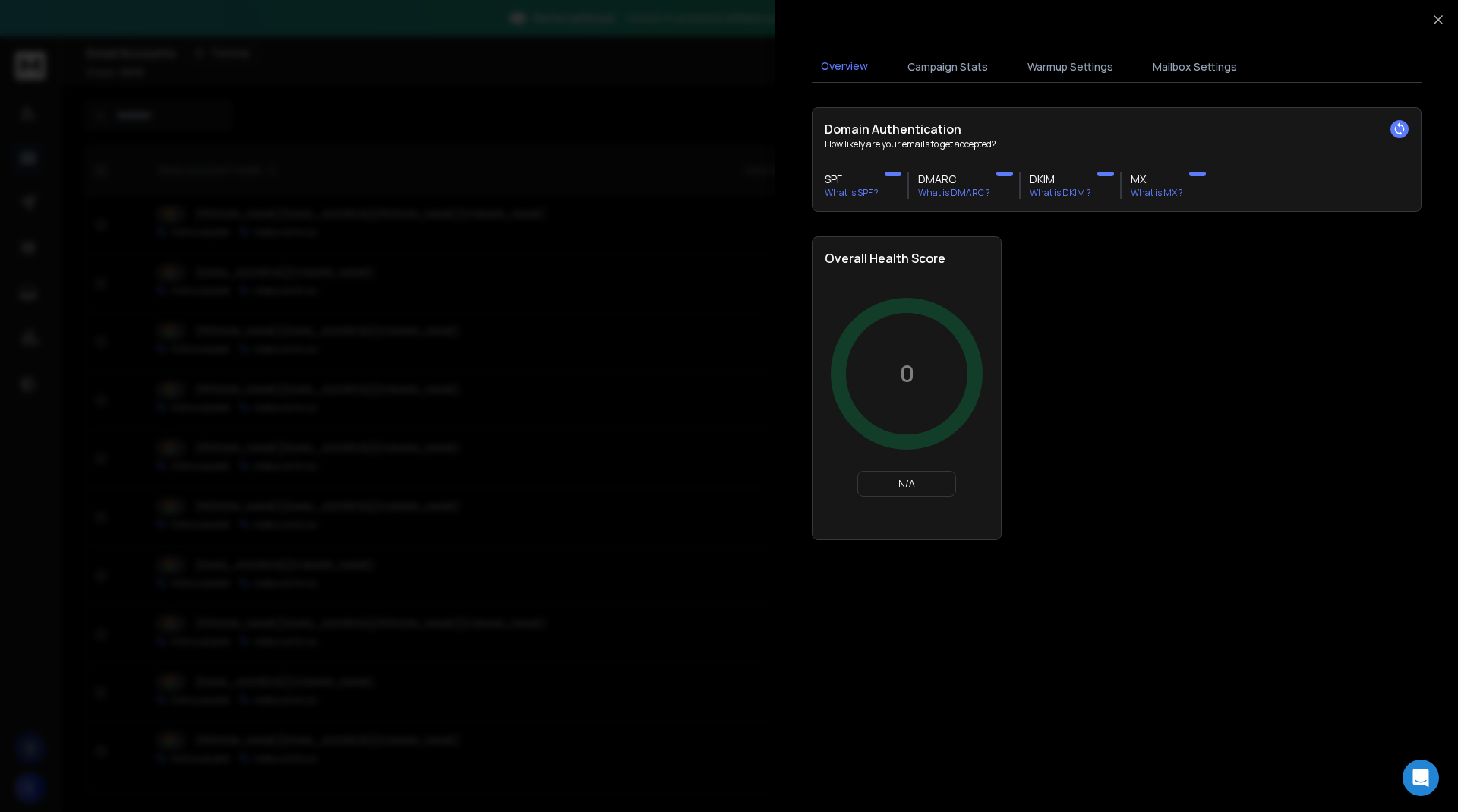
click at [94, 214] on div at bounding box center [729, 406] width 1458 height 812
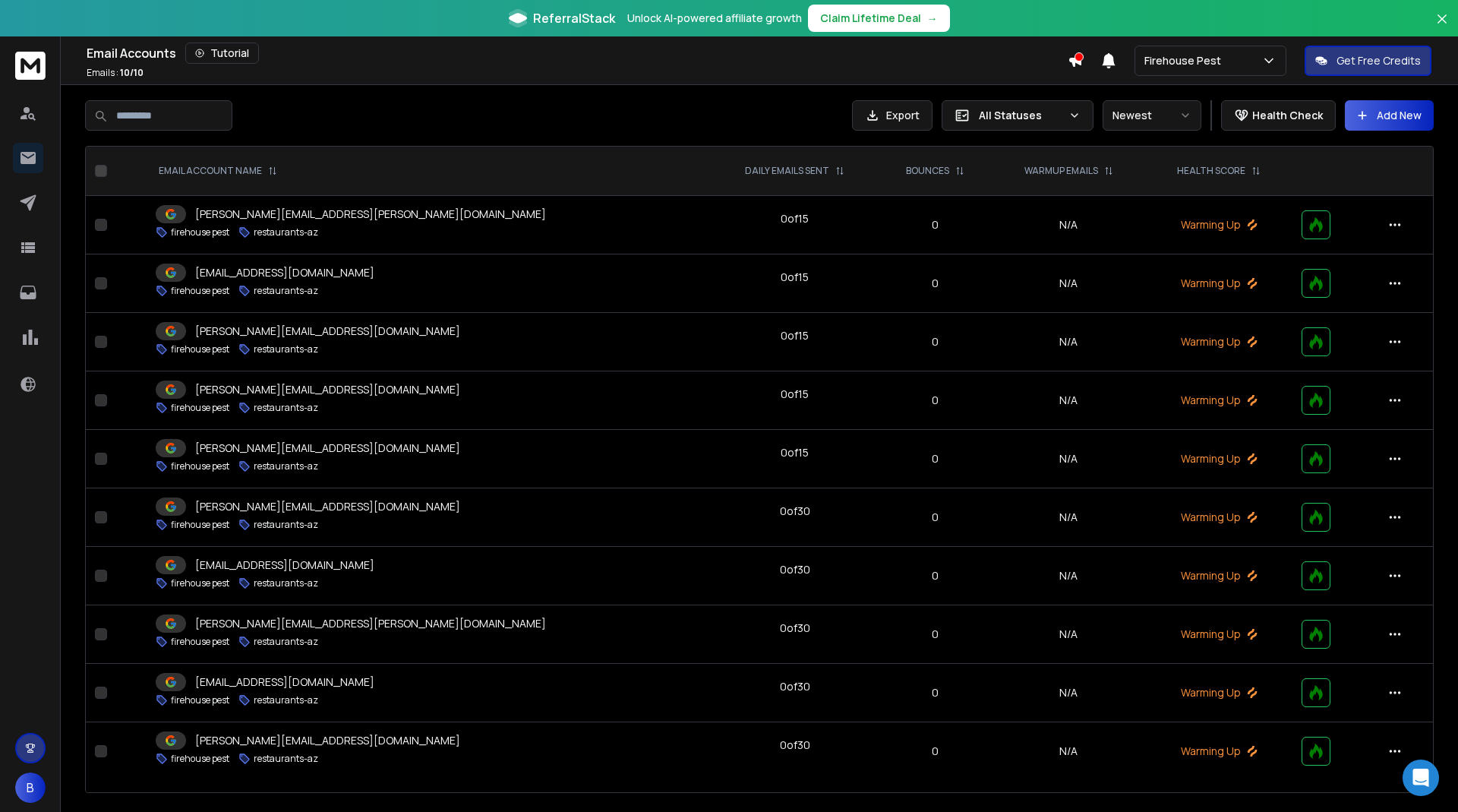
click at [103, 222] on button "button" at bounding box center [101, 225] width 13 height 13
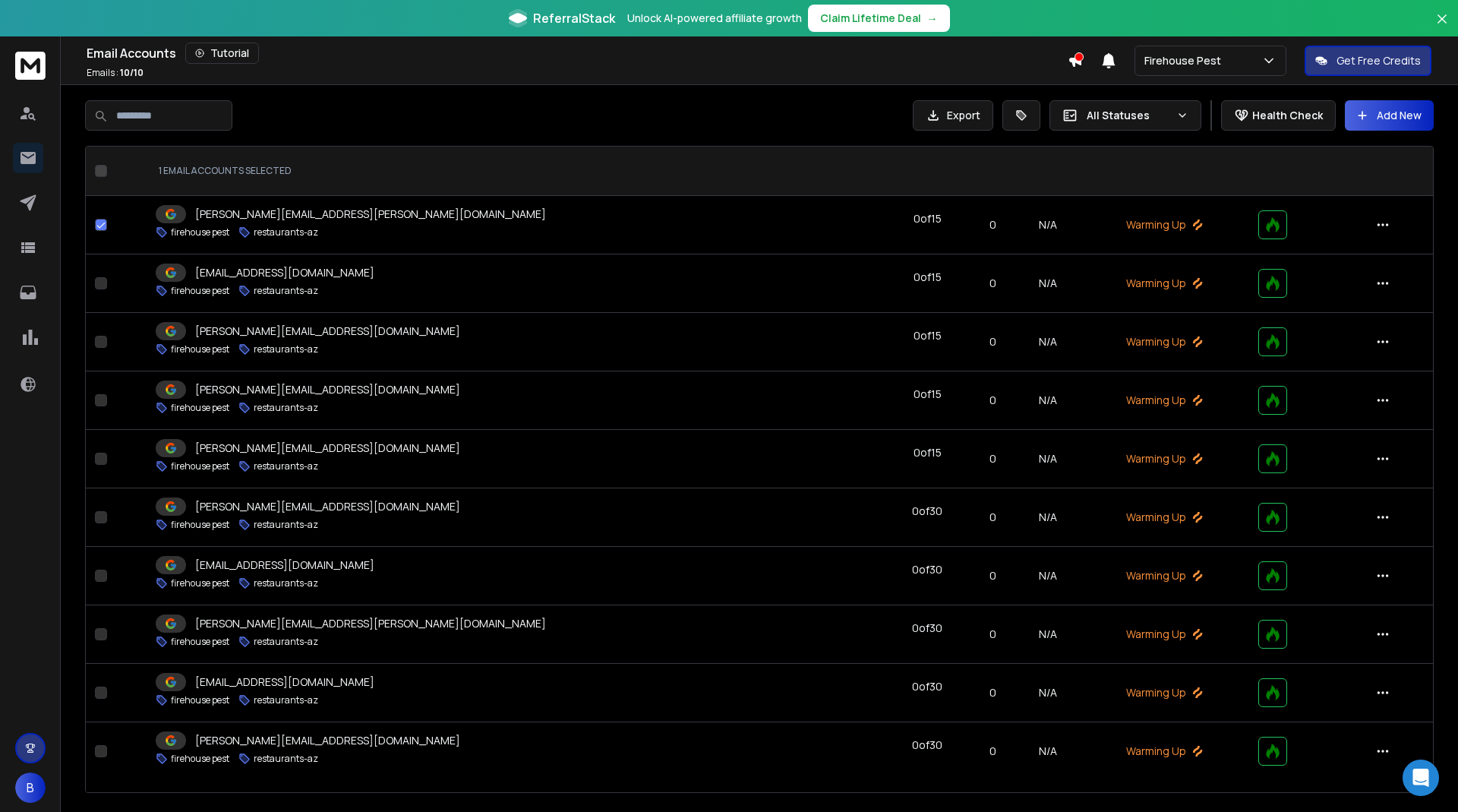
click at [107, 276] on td at bounding box center [116, 284] width 61 height 59
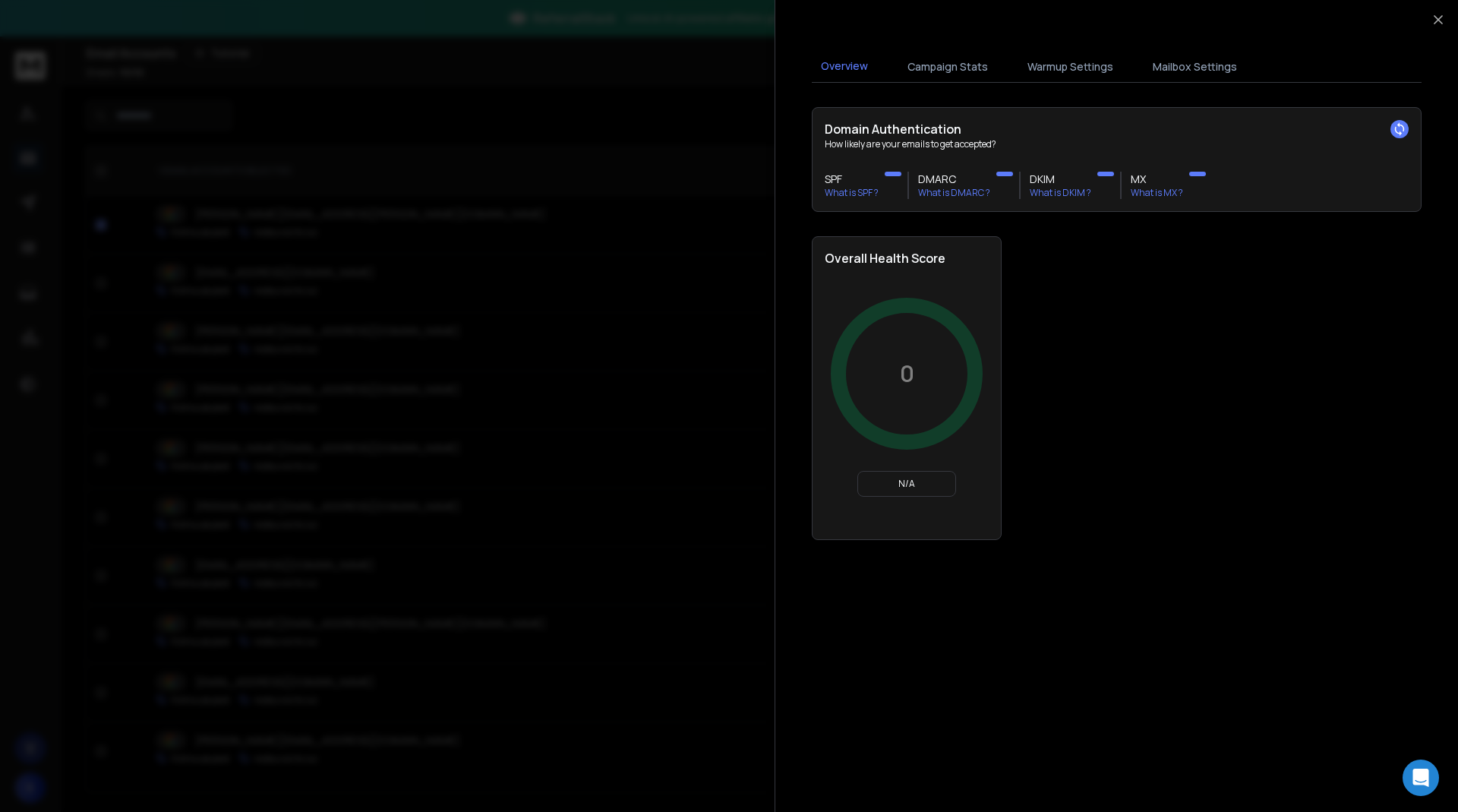
click at [107, 276] on div at bounding box center [729, 406] width 1458 height 812
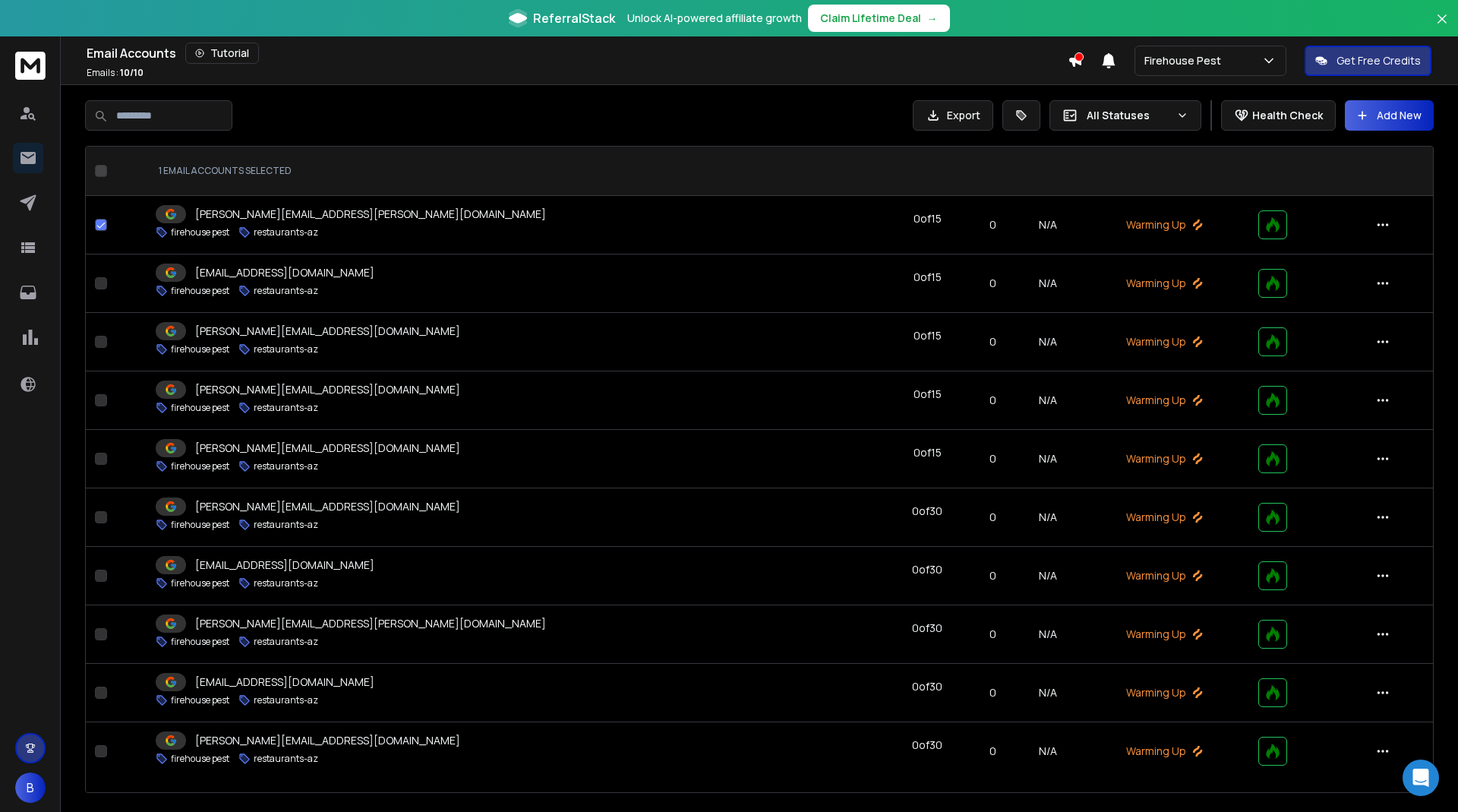
click at [101, 287] on button "button" at bounding box center [101, 284] width 13 height 13
click at [101, 342] on button "button" at bounding box center [101, 342] width 13 height 13
click at [102, 401] on button "button" at bounding box center [101, 401] width 13 height 13
click at [103, 461] on button "button" at bounding box center [101, 459] width 13 height 13
click at [1142, 117] on div "Actions" at bounding box center [1117, 115] width 115 height 15
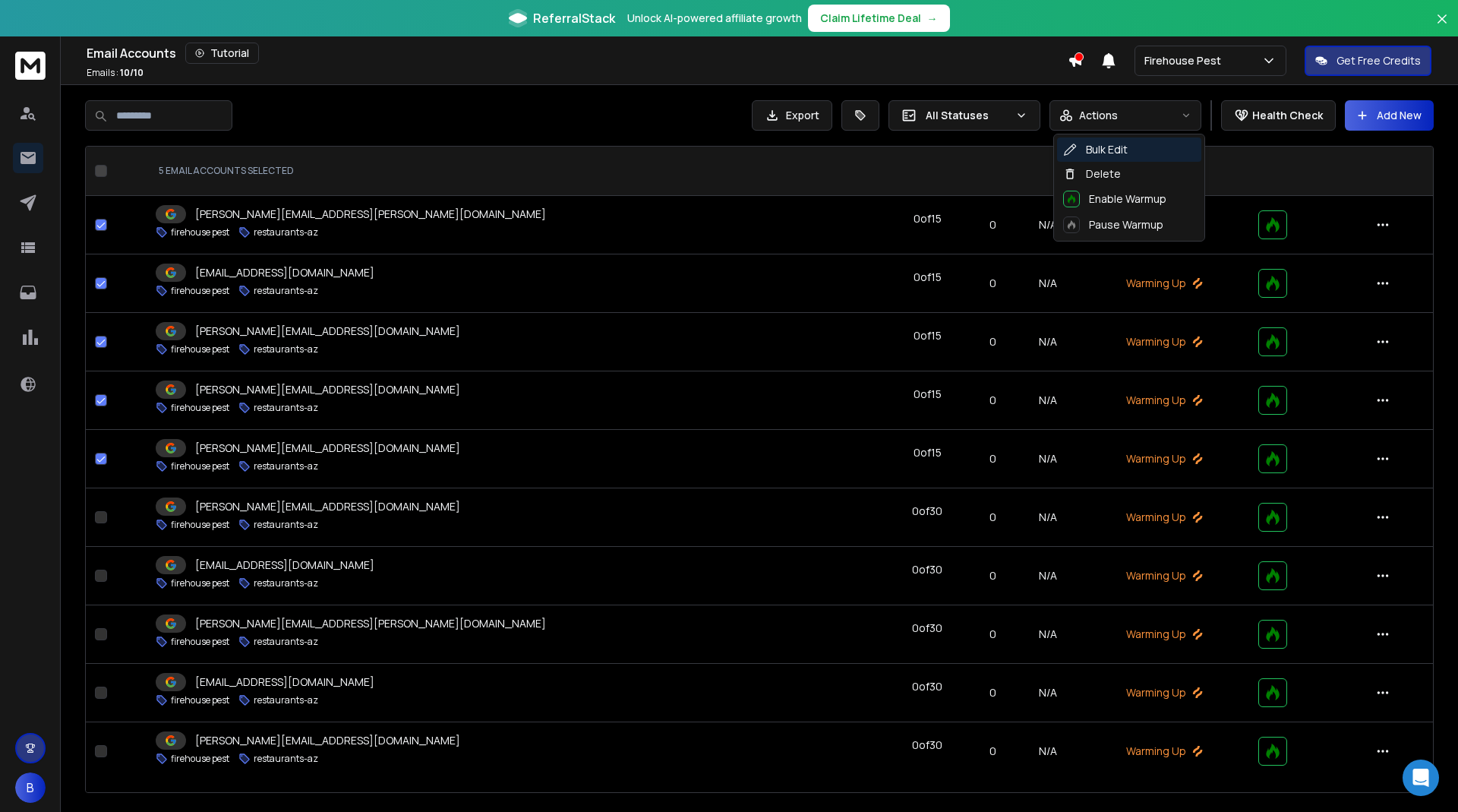
click at [1134, 154] on div "Bulk Edit" at bounding box center [1130, 149] width 144 height 24
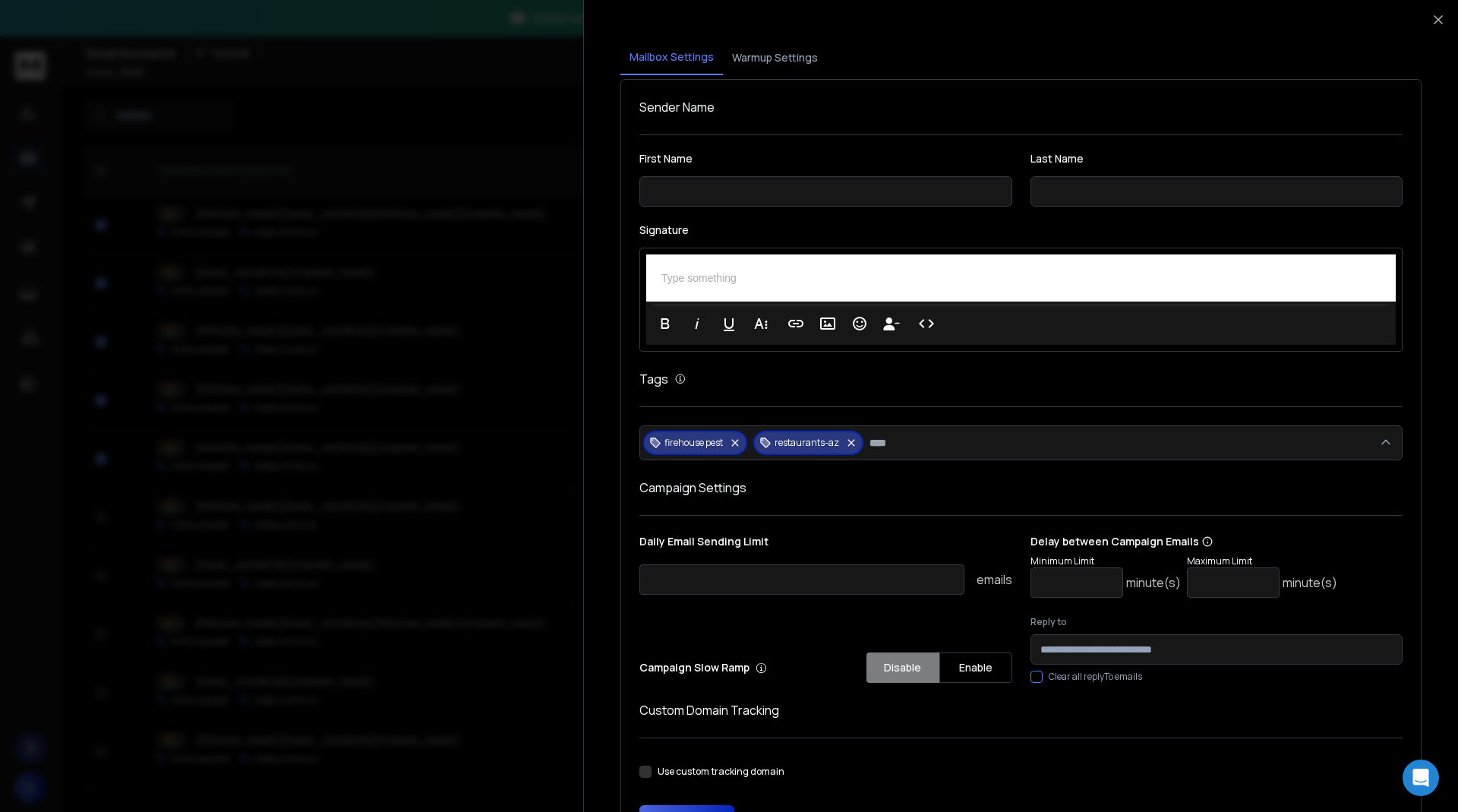
scroll to position [85, 0]
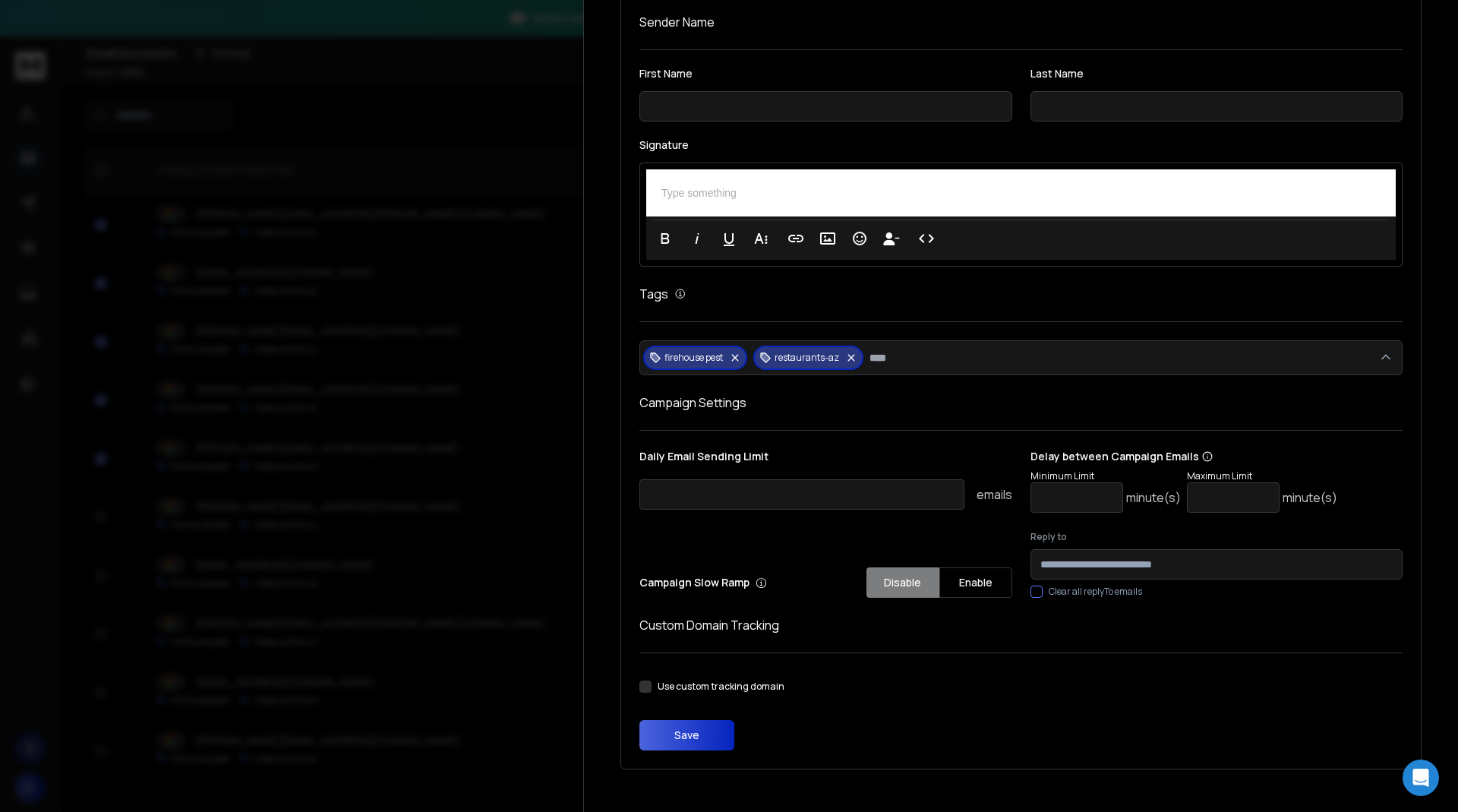
click at [910, 497] on input "number" at bounding box center [802, 494] width 325 height 31
type input "**"
click at [697, 742] on button "Save" at bounding box center [687, 735] width 95 height 31
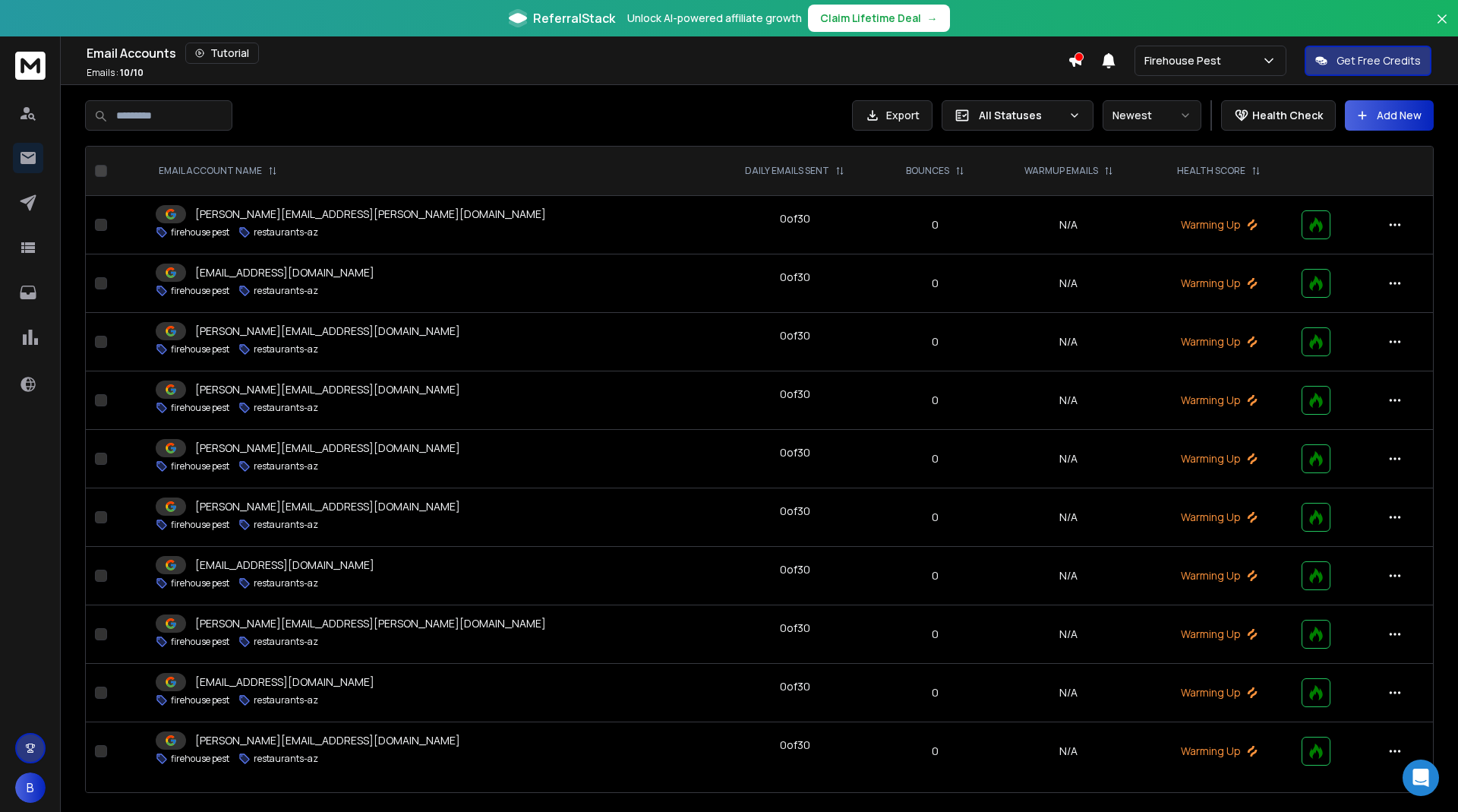
click at [624, 114] on div at bounding box center [464, 115] width 758 height 31
click at [575, 121] on div at bounding box center [464, 115] width 758 height 31
